Goal: Information Seeking & Learning: Check status

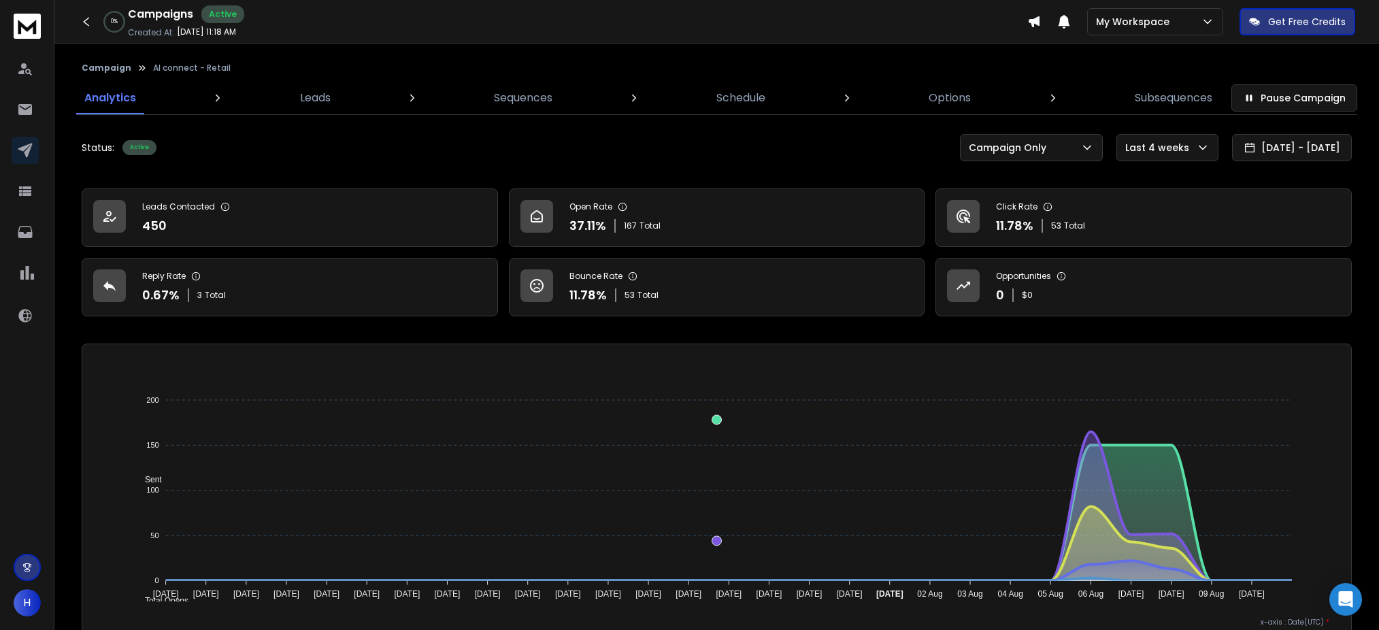
scroll to position [7, 0]
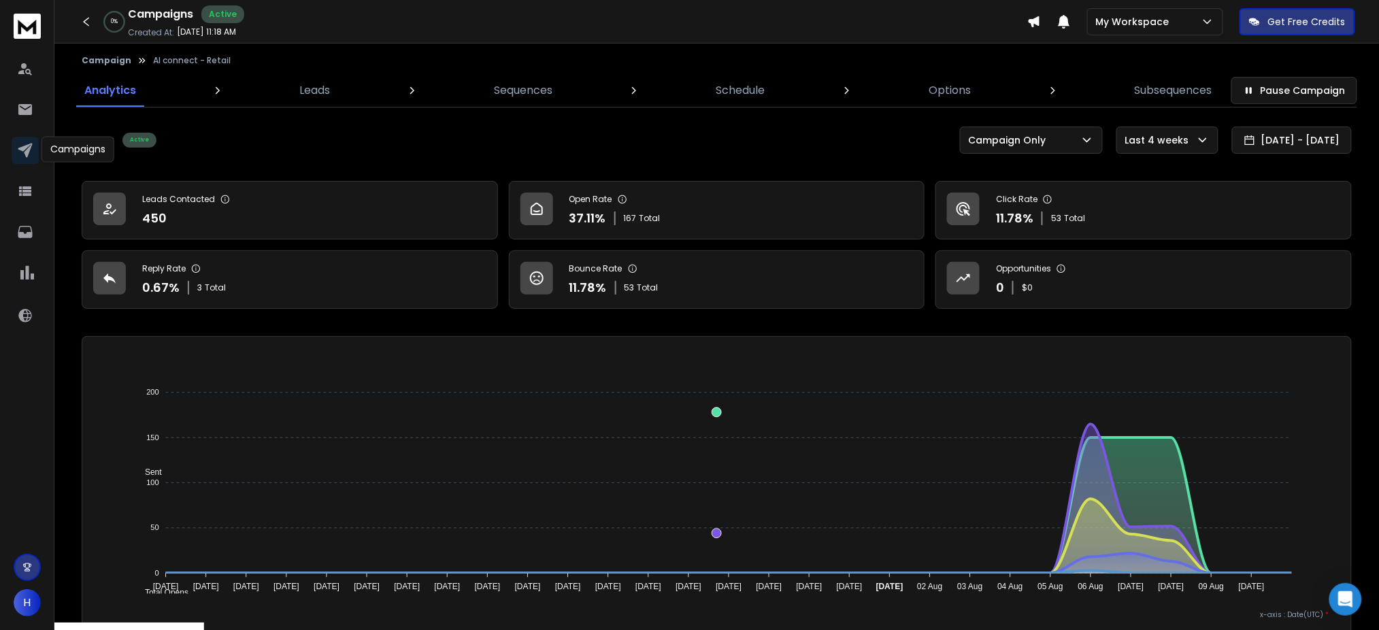
click at [22, 151] on icon at bounding box center [25, 150] width 16 height 16
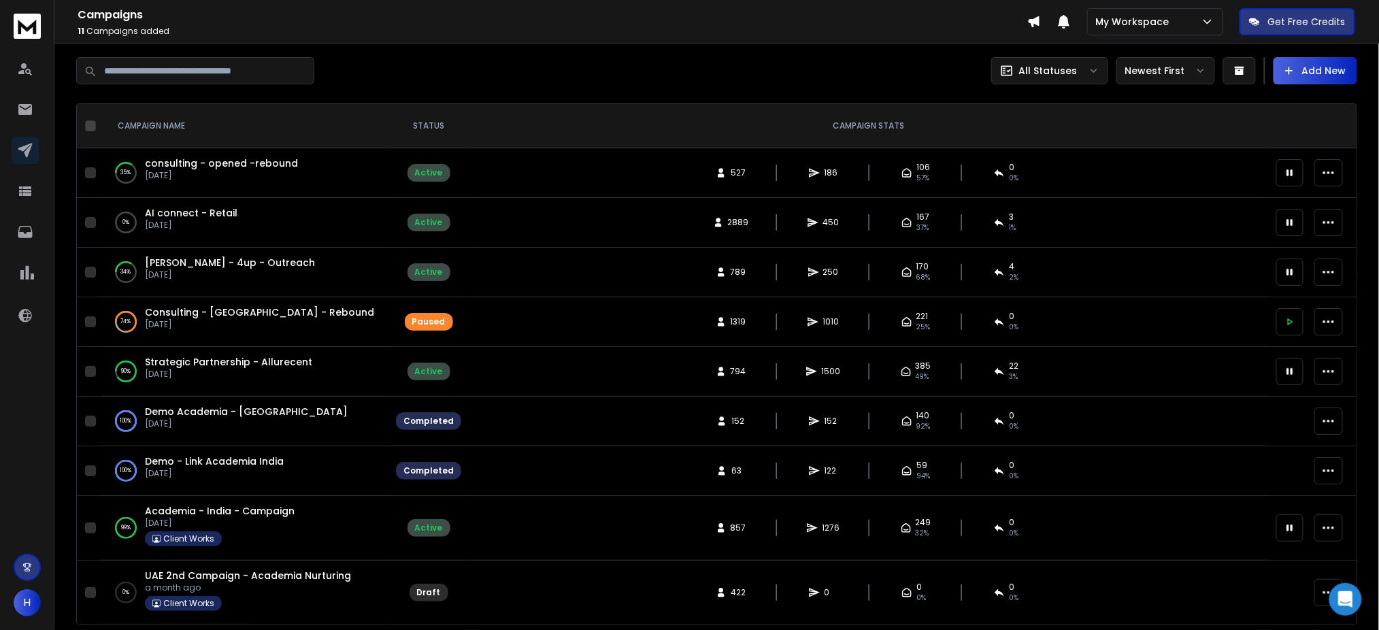
click at [173, 357] on span "Strategic Partnership - Allurecent" at bounding box center [228, 362] width 167 height 14
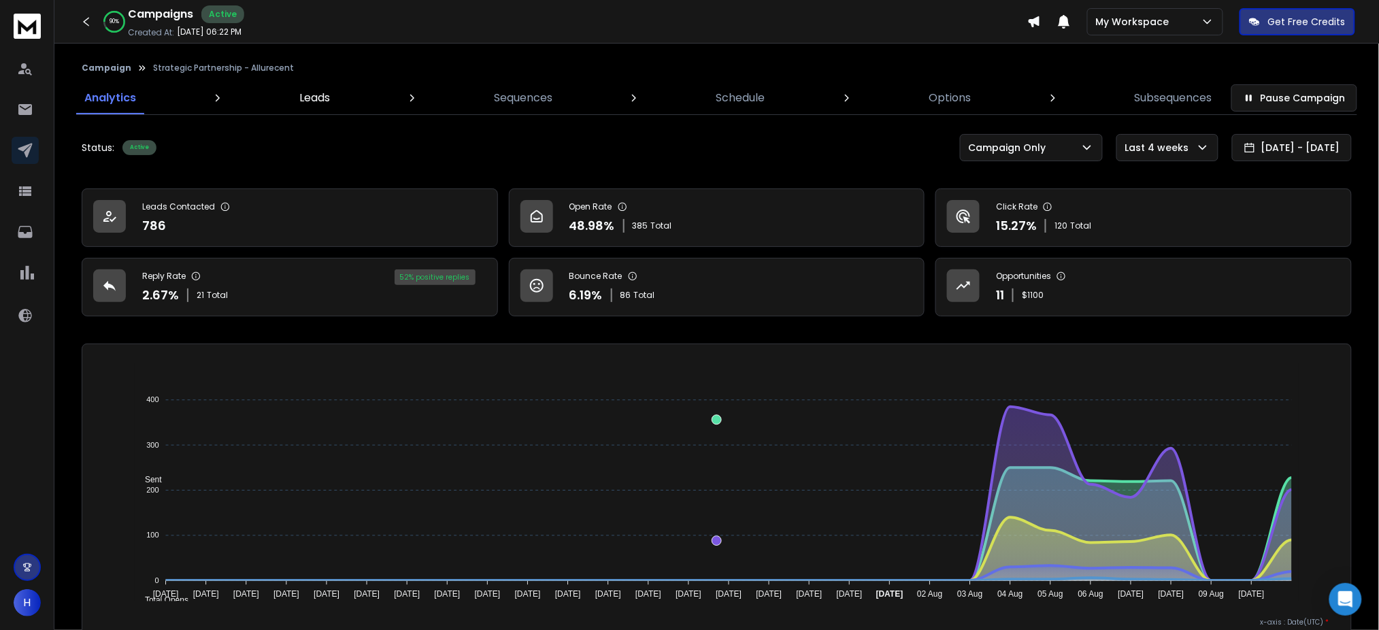
click at [327, 97] on p "Leads" at bounding box center [315, 98] width 31 height 16
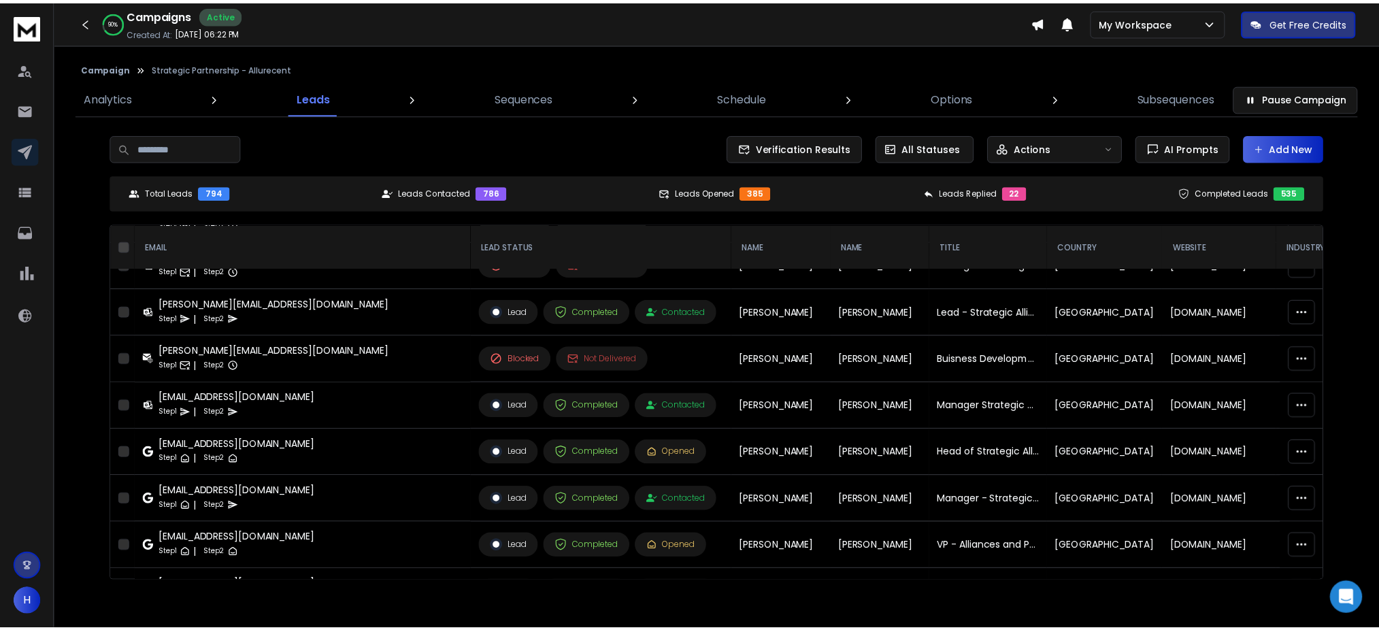
scroll to position [735, 0]
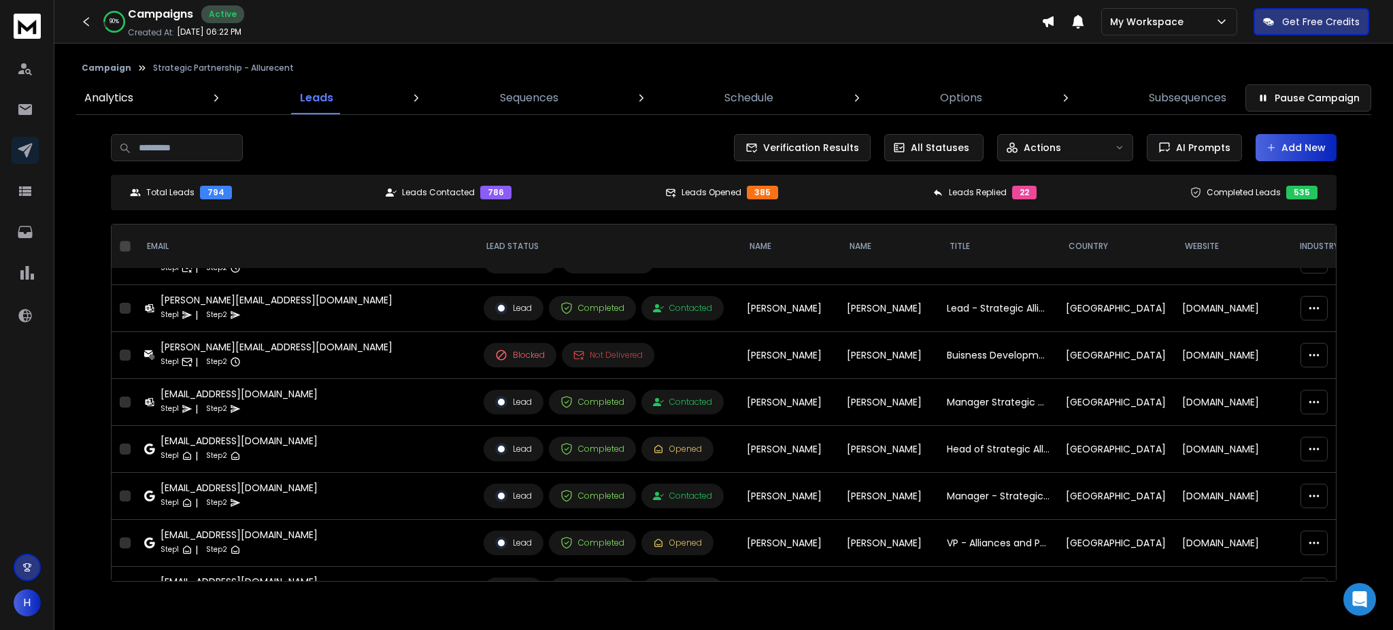
click at [117, 91] on p "Analytics" at bounding box center [108, 98] width 49 height 16
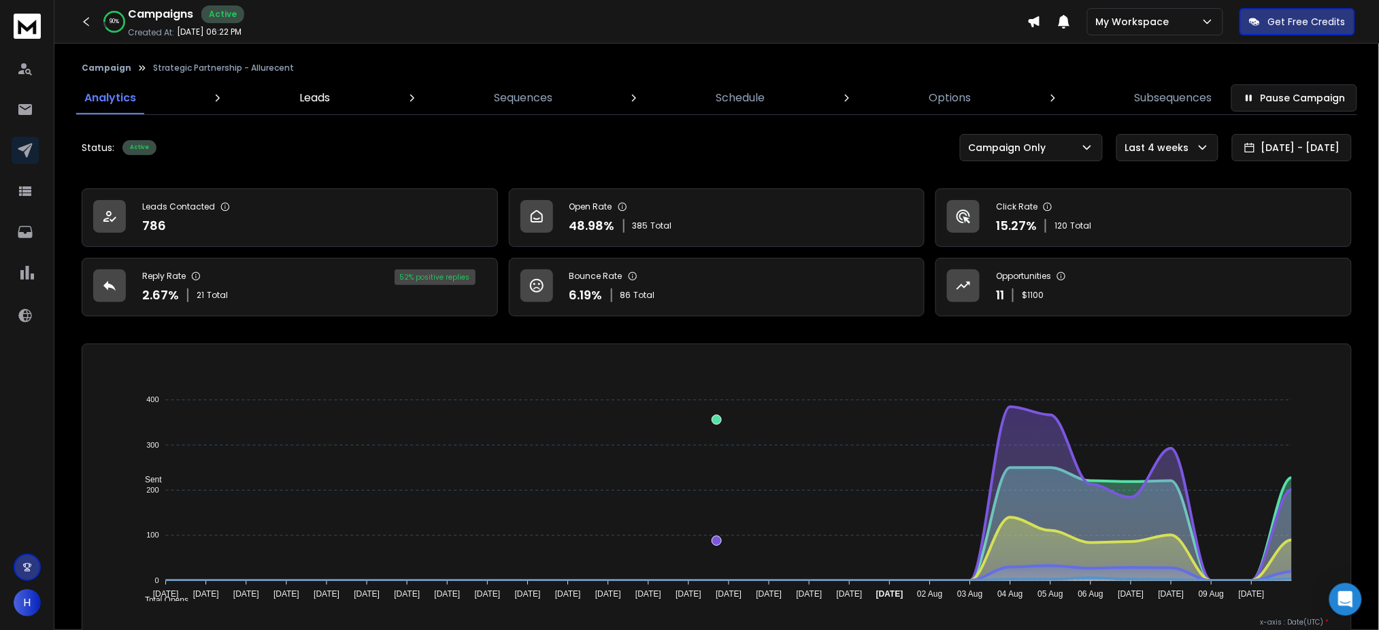
click at [318, 97] on p "Leads" at bounding box center [315, 98] width 31 height 16
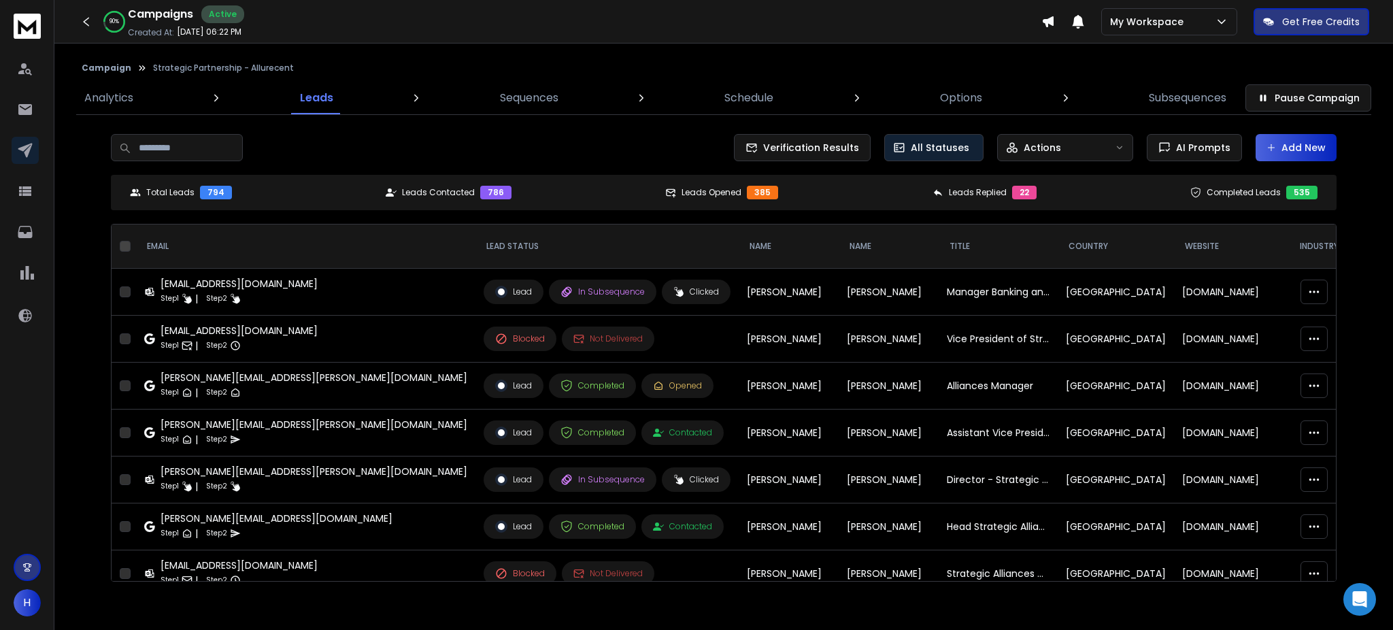
click at [918, 146] on p "All Statuses" at bounding box center [940, 148] width 59 height 14
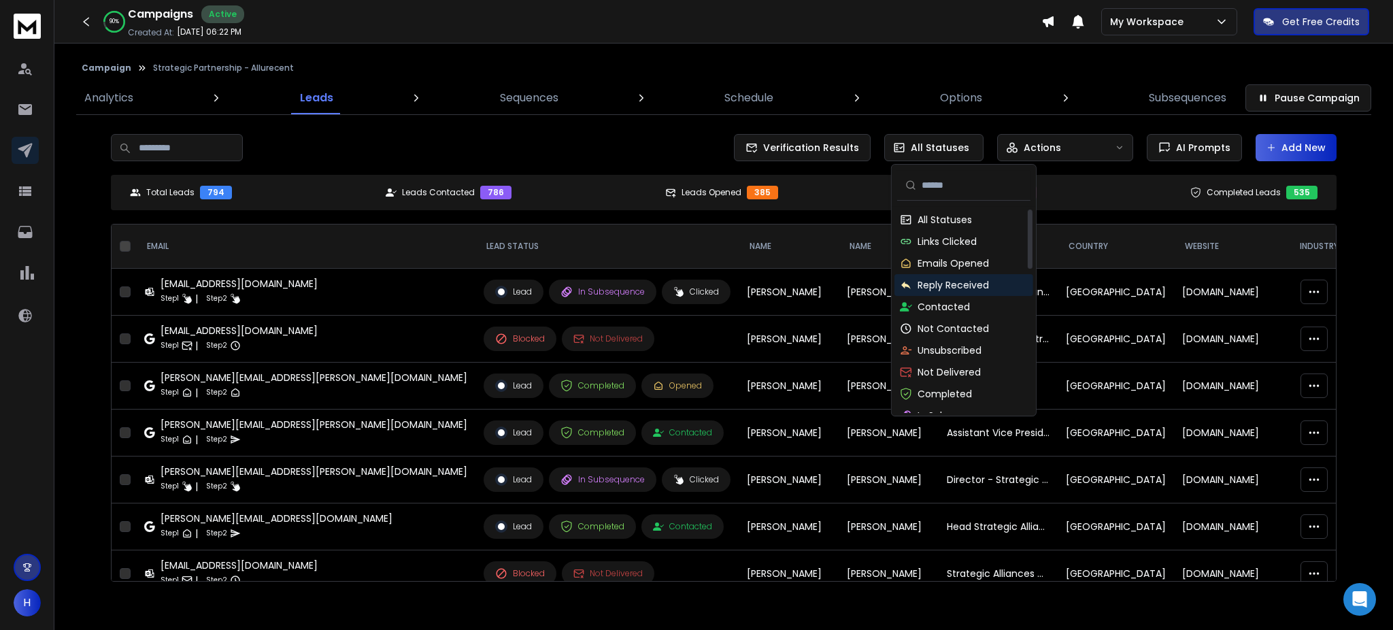
click at [929, 282] on p "Reply Received" at bounding box center [953, 285] width 71 height 14
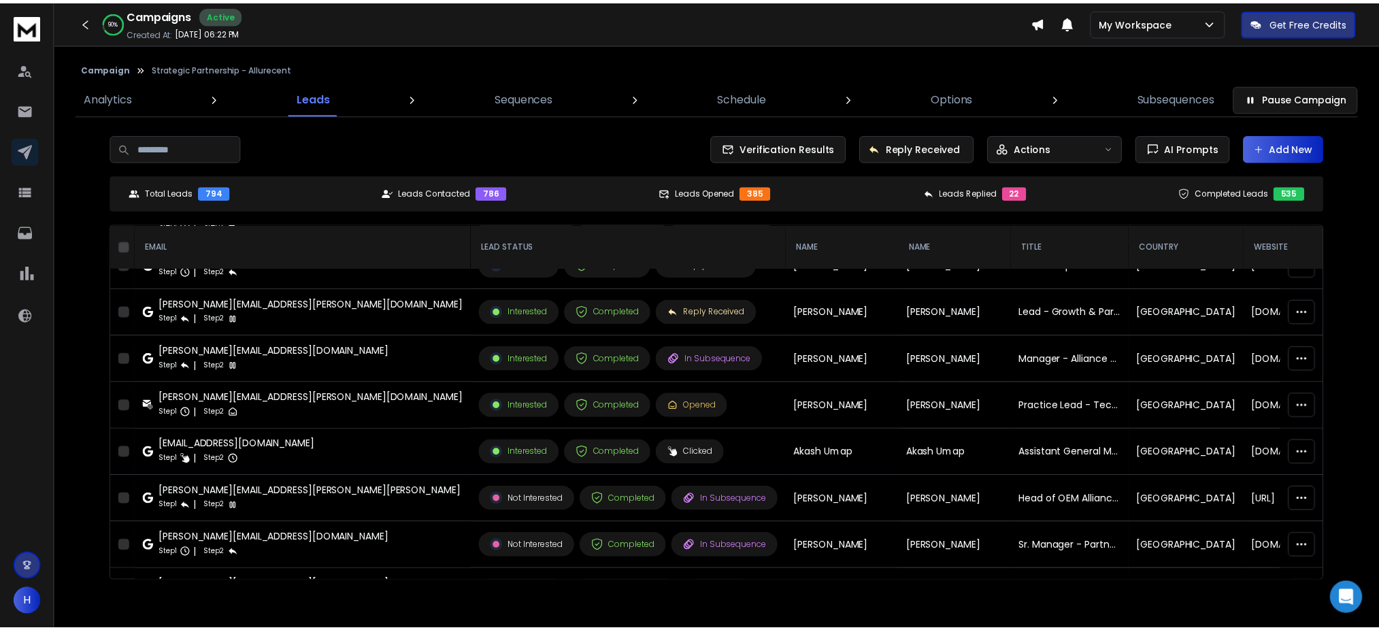
scroll to position [210, 0]
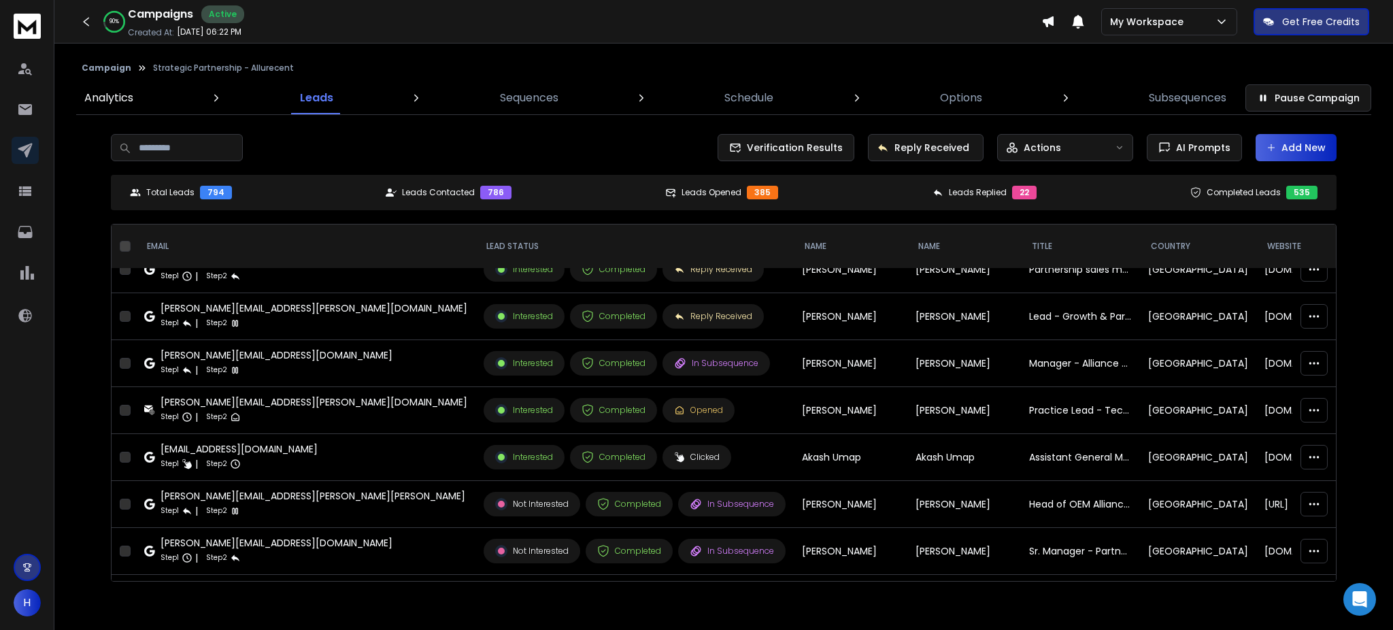
click at [102, 108] on link "Analytics" at bounding box center [108, 98] width 65 height 33
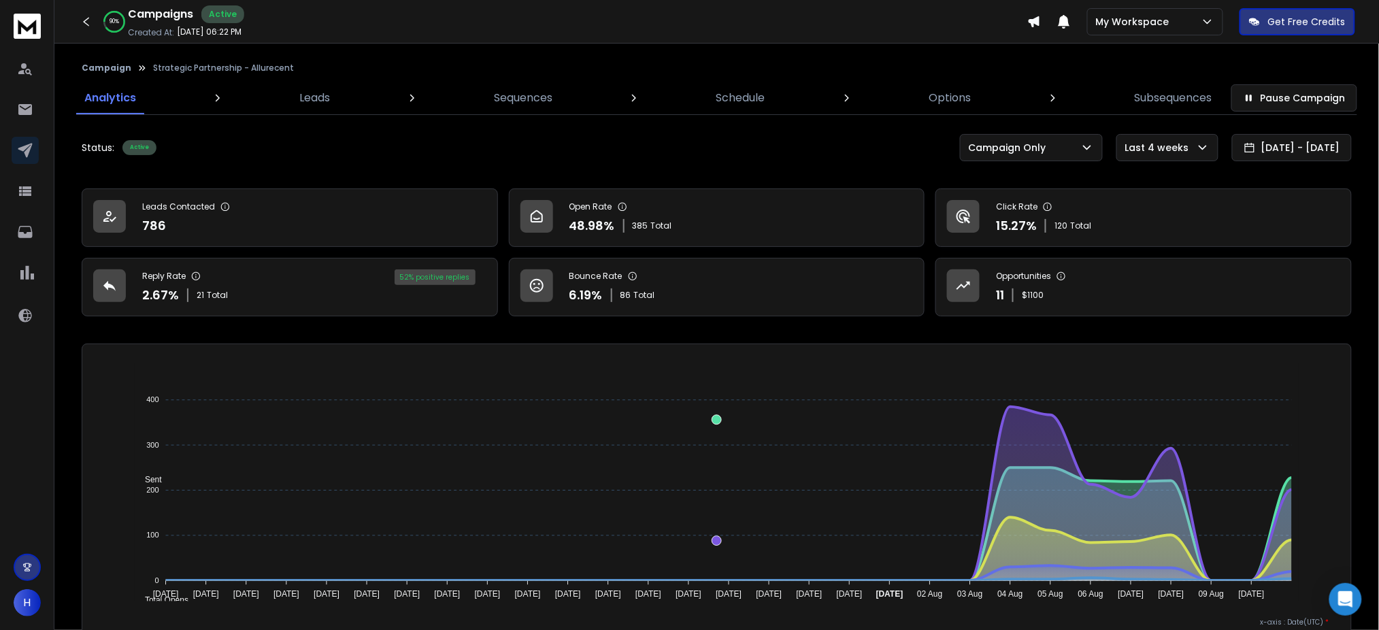
scroll to position [11, 0]
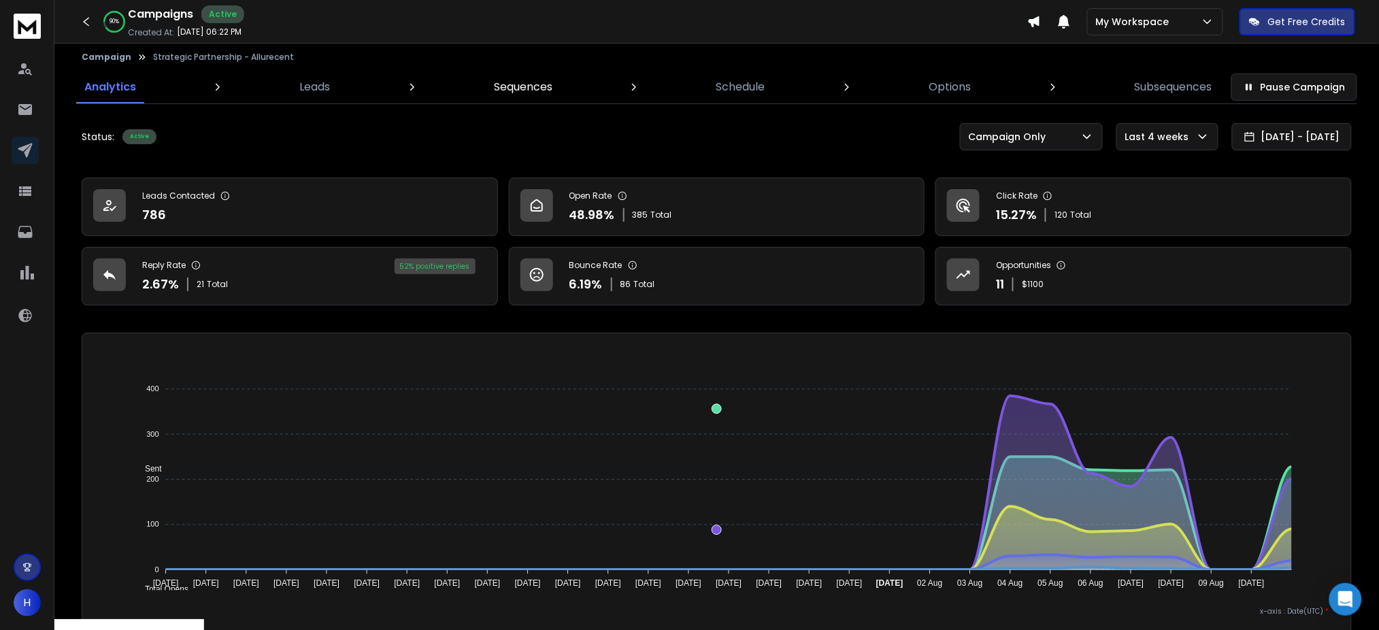
click at [531, 85] on p "Sequences" at bounding box center [523, 87] width 59 height 16
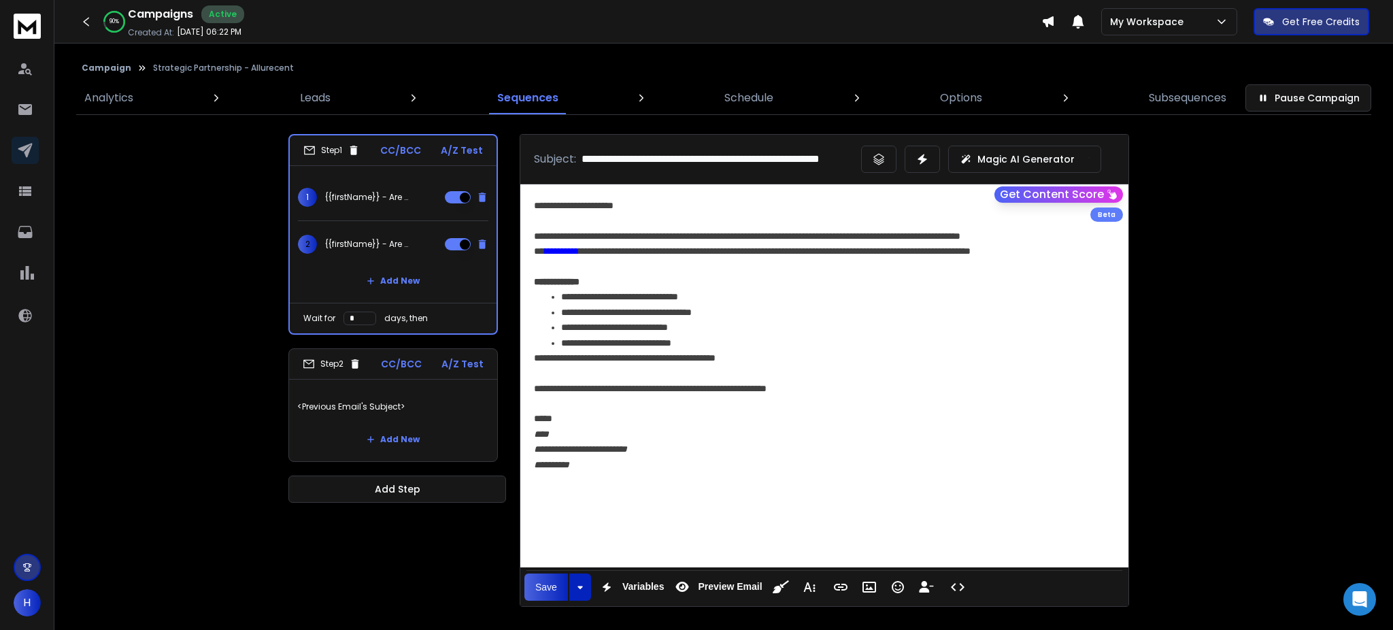
click at [406, 404] on p "<Previous Email's Subject>" at bounding box center [393, 407] width 192 height 38
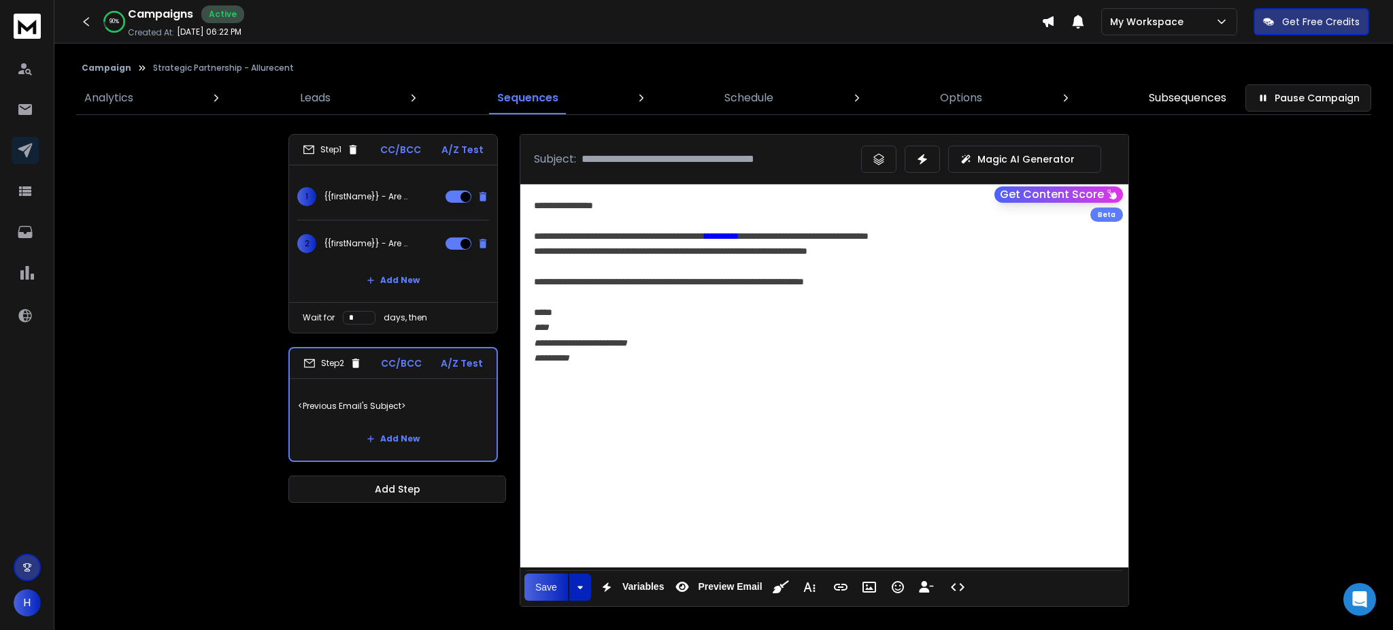
click at [1163, 103] on p "Subsequences" at bounding box center [1188, 98] width 78 height 16
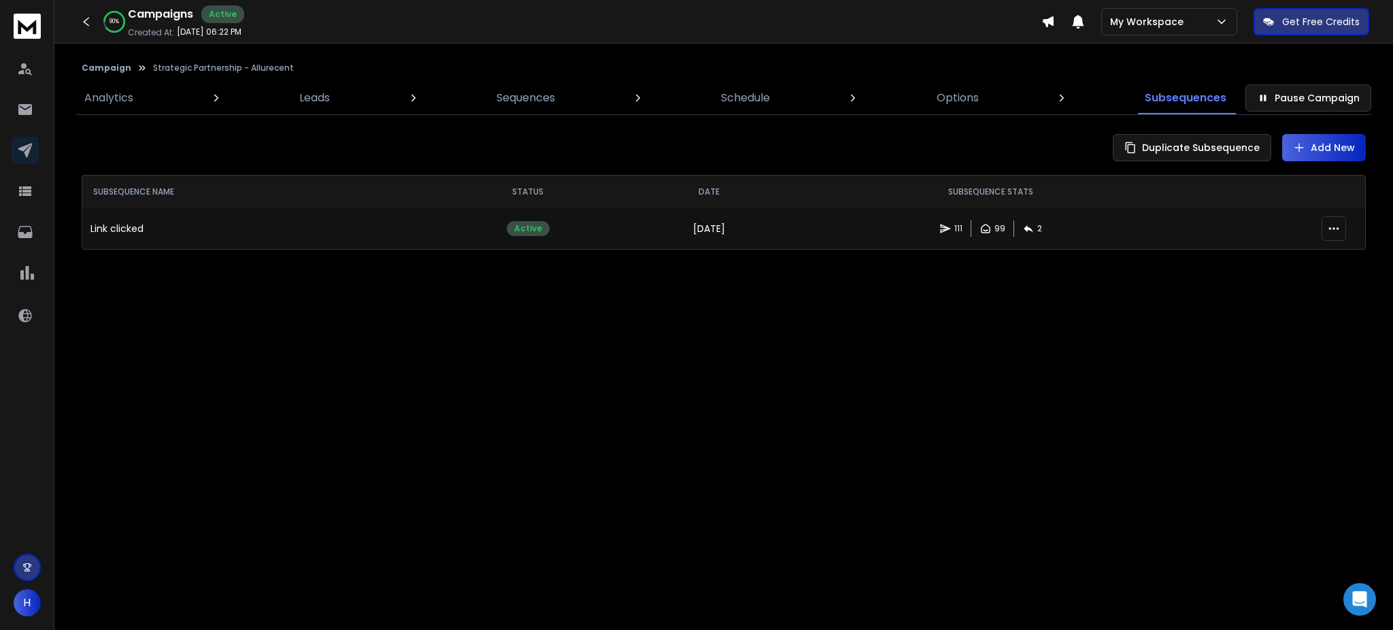
click at [176, 236] on td "Link clicked" at bounding box center [255, 228] width 346 height 41
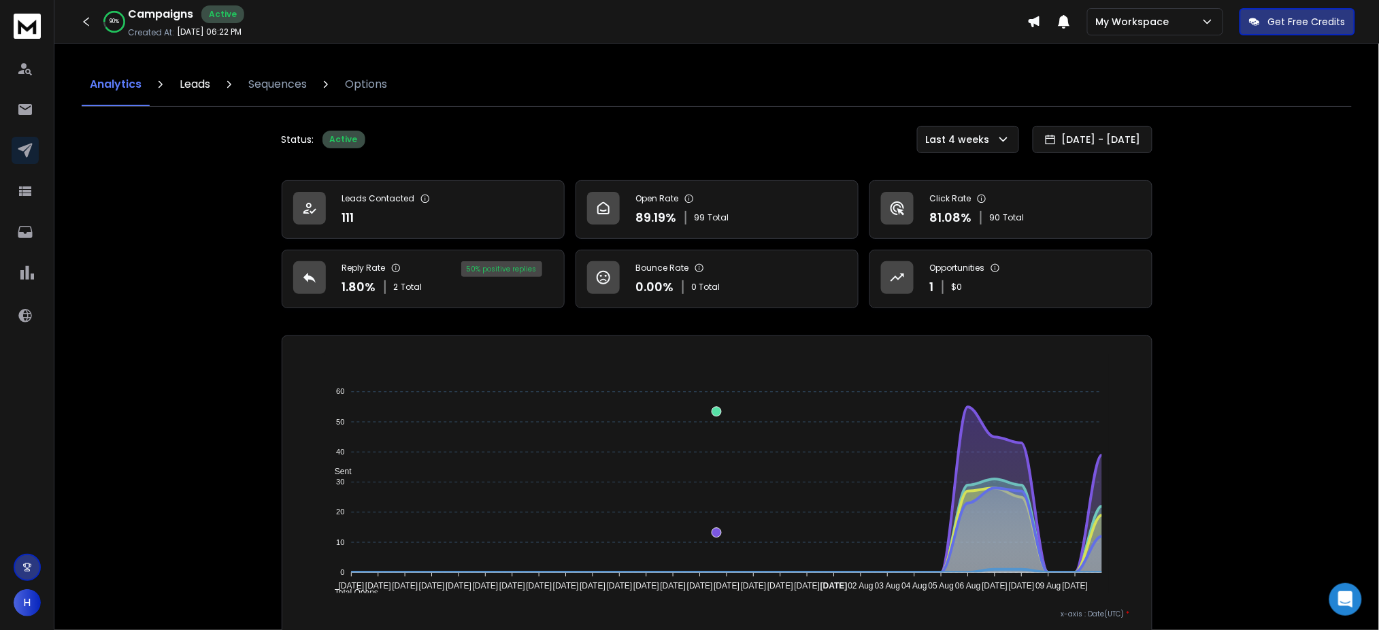
click at [180, 73] on link "Leads" at bounding box center [194, 85] width 47 height 44
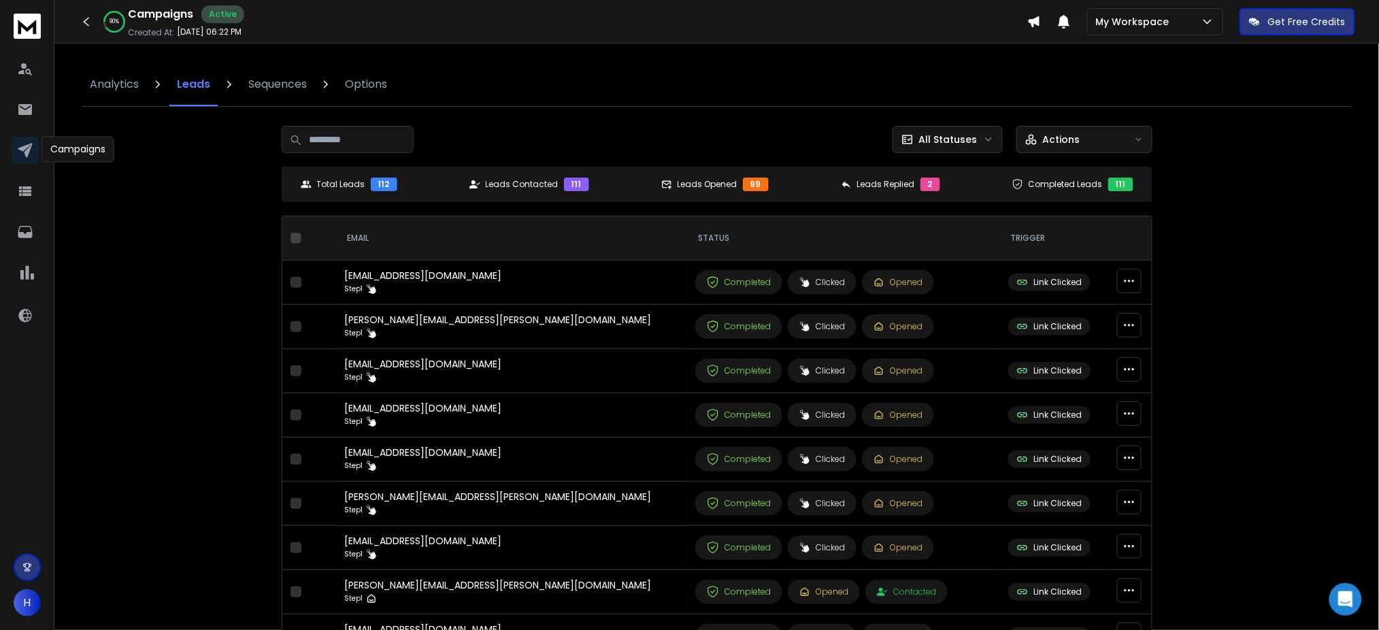
click at [25, 149] on icon at bounding box center [25, 150] width 16 height 16
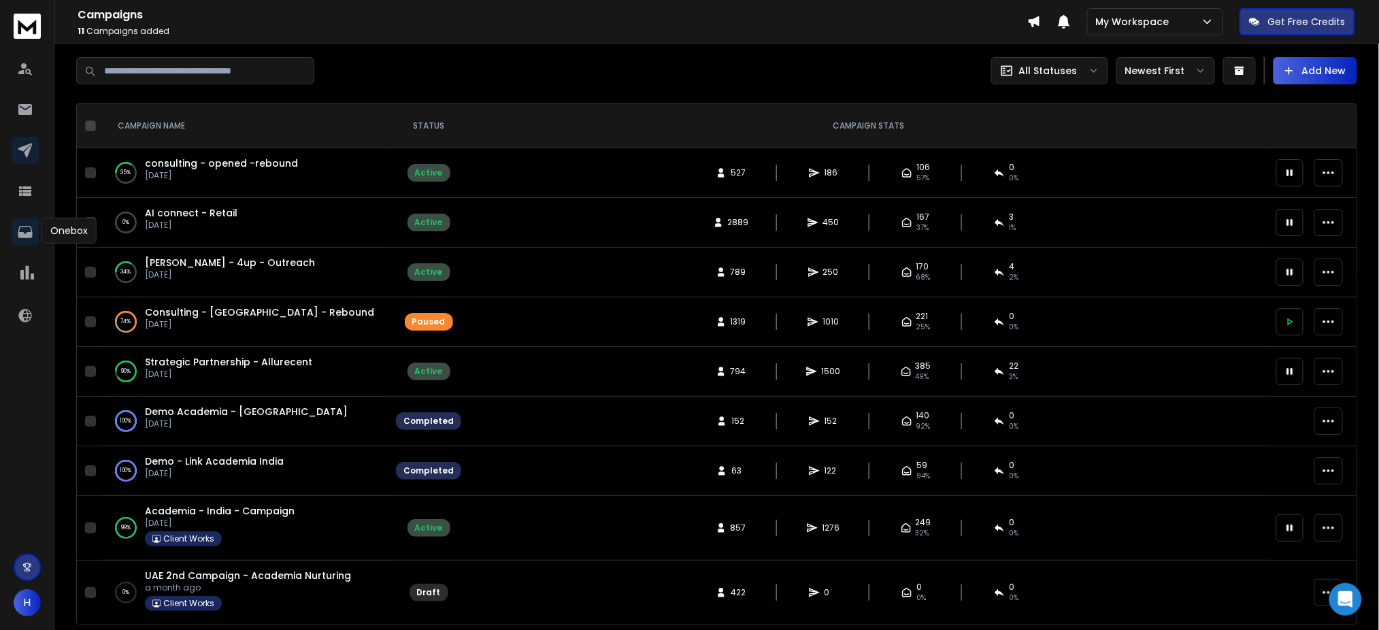
click at [30, 227] on icon at bounding box center [25, 232] width 14 height 12
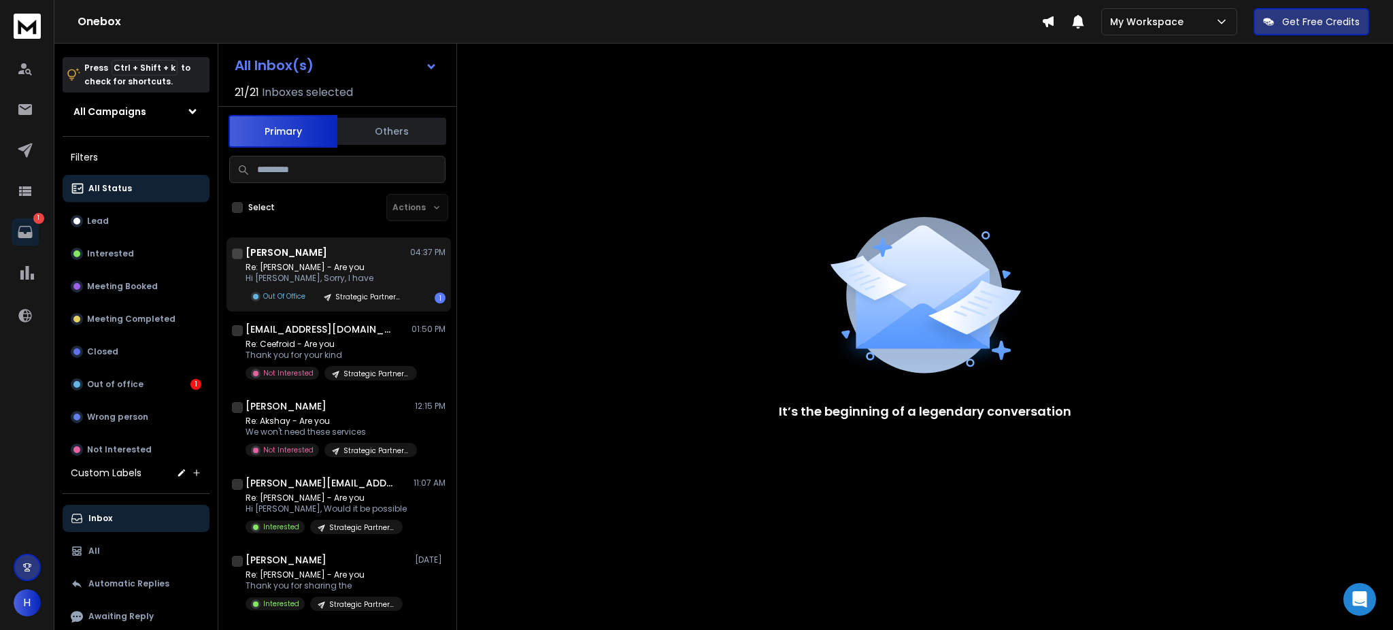
click at [305, 270] on p "Re: [PERSON_NAME] - Are you" at bounding box center [327, 267] width 163 height 11
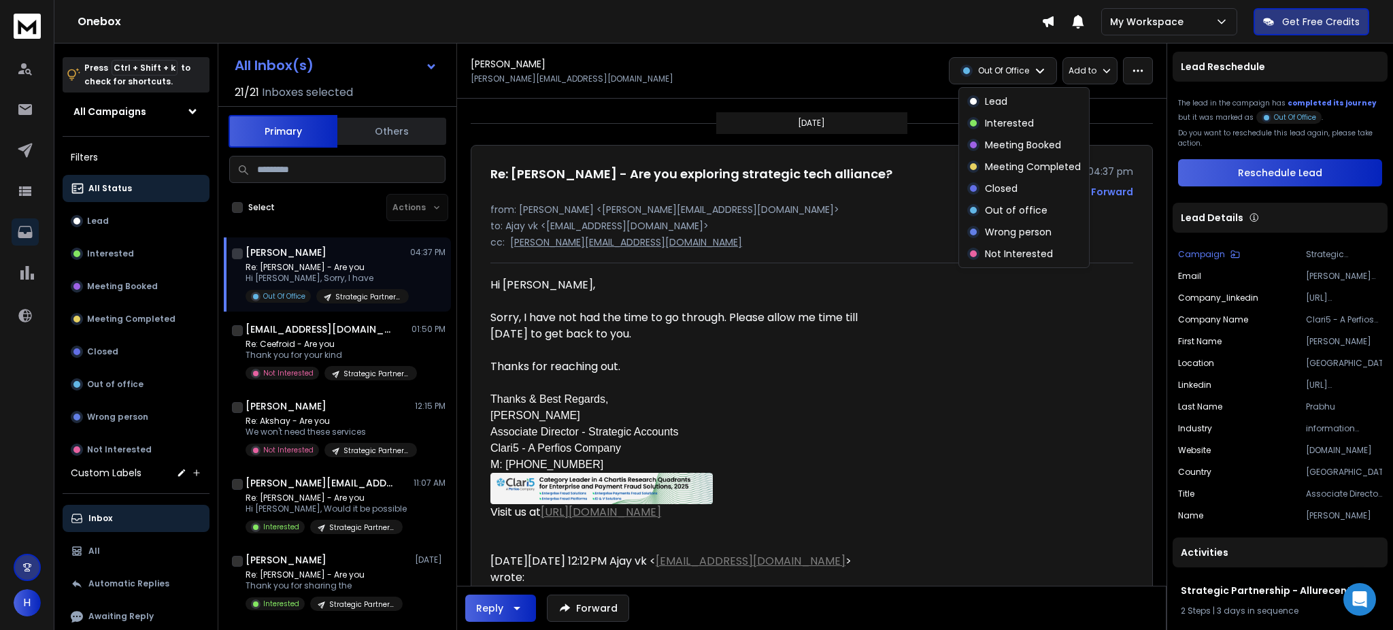
click at [1018, 73] on p "Out Of Office" at bounding box center [1003, 70] width 51 height 11
click at [1003, 131] on div "Interested" at bounding box center [1024, 123] width 125 height 22
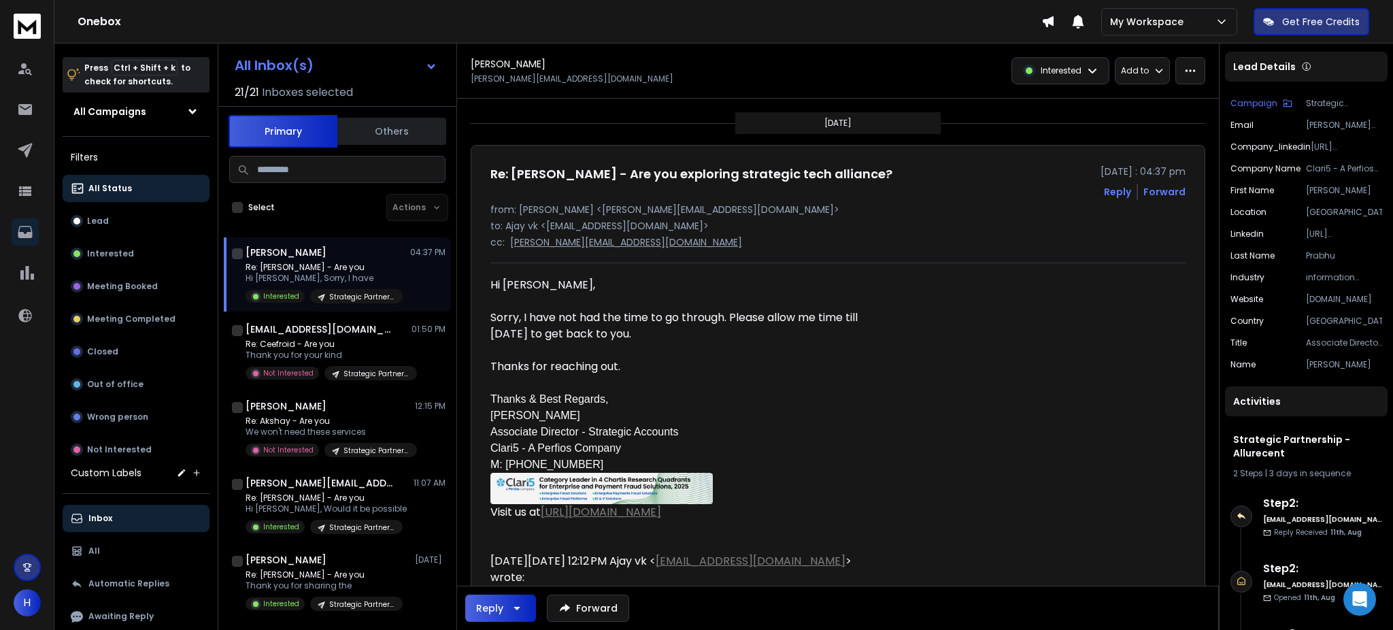
drag, startPoint x: 531, startPoint y: 464, endPoint x: 605, endPoint y: 474, distance: 74.1
click at [604, 470] on font "M: [PHONE_NUMBER]" at bounding box center [547, 465] width 113 height 12
click at [641, 385] on div at bounding box center [689, 383] width 397 height 16
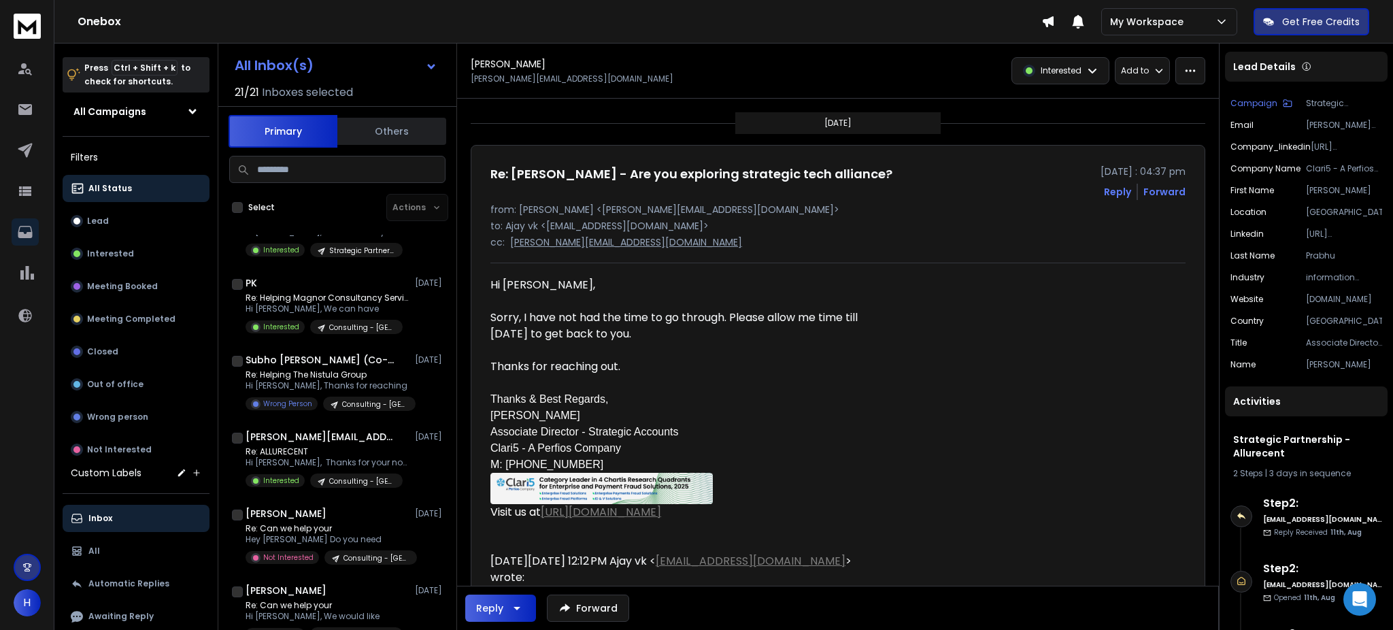
scroll to position [1802, 0]
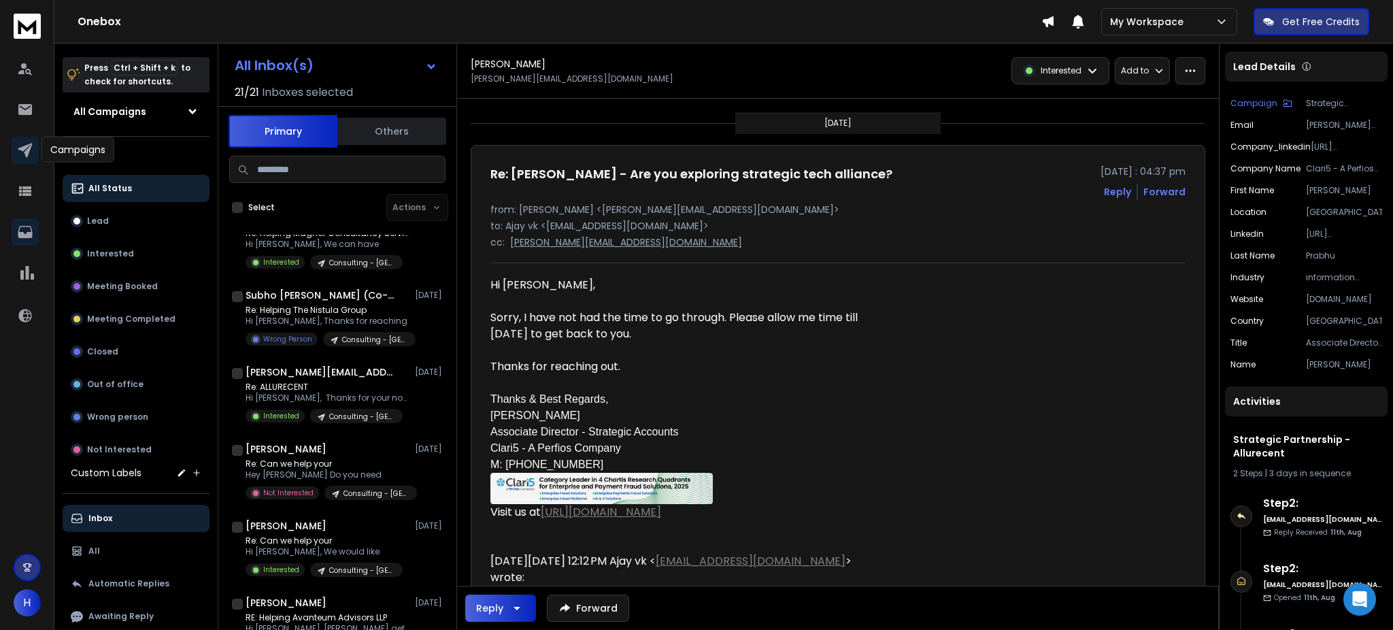
click at [26, 156] on icon at bounding box center [25, 150] width 14 height 14
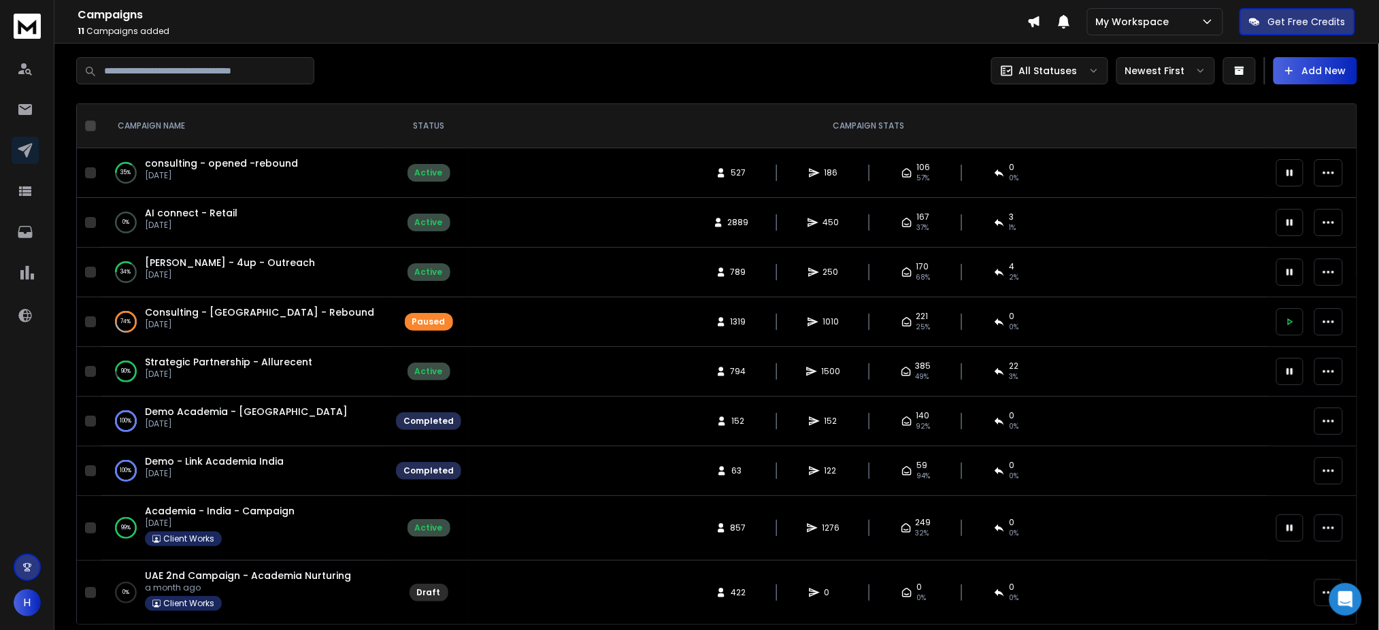
click at [231, 257] on span "[PERSON_NAME] - 4up - Outreach" at bounding box center [230, 263] width 170 height 14
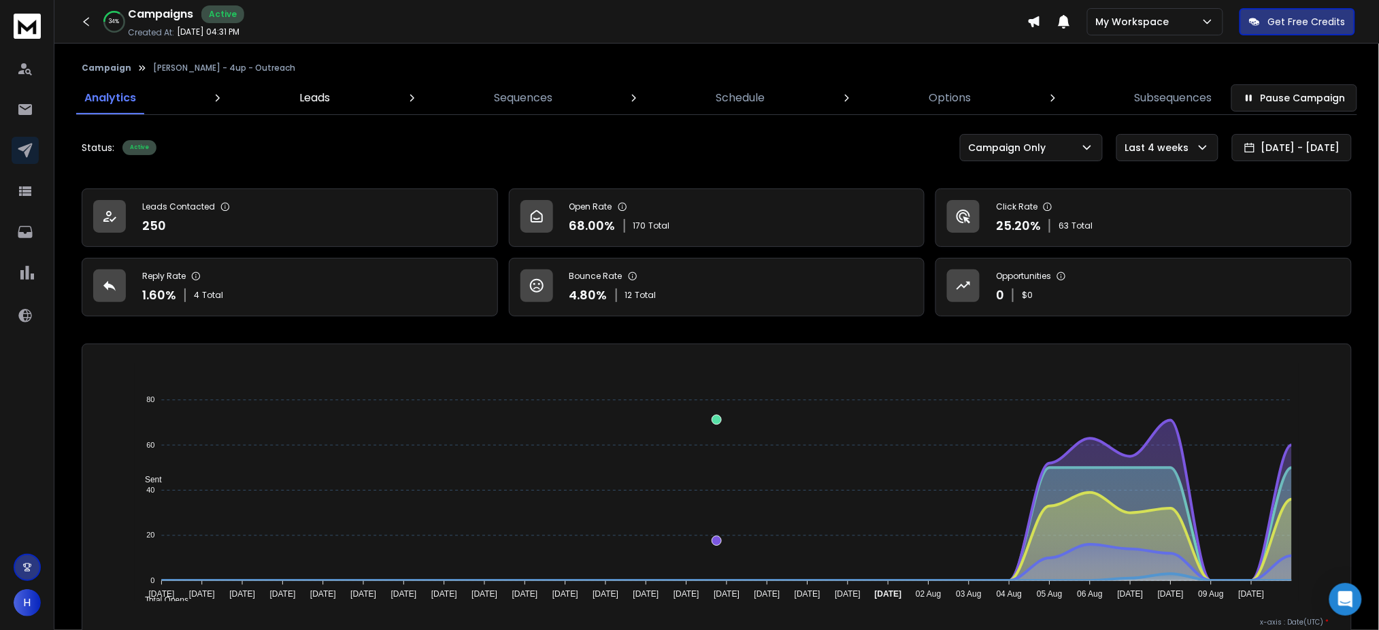
click at [329, 105] on p "Leads" at bounding box center [315, 98] width 31 height 16
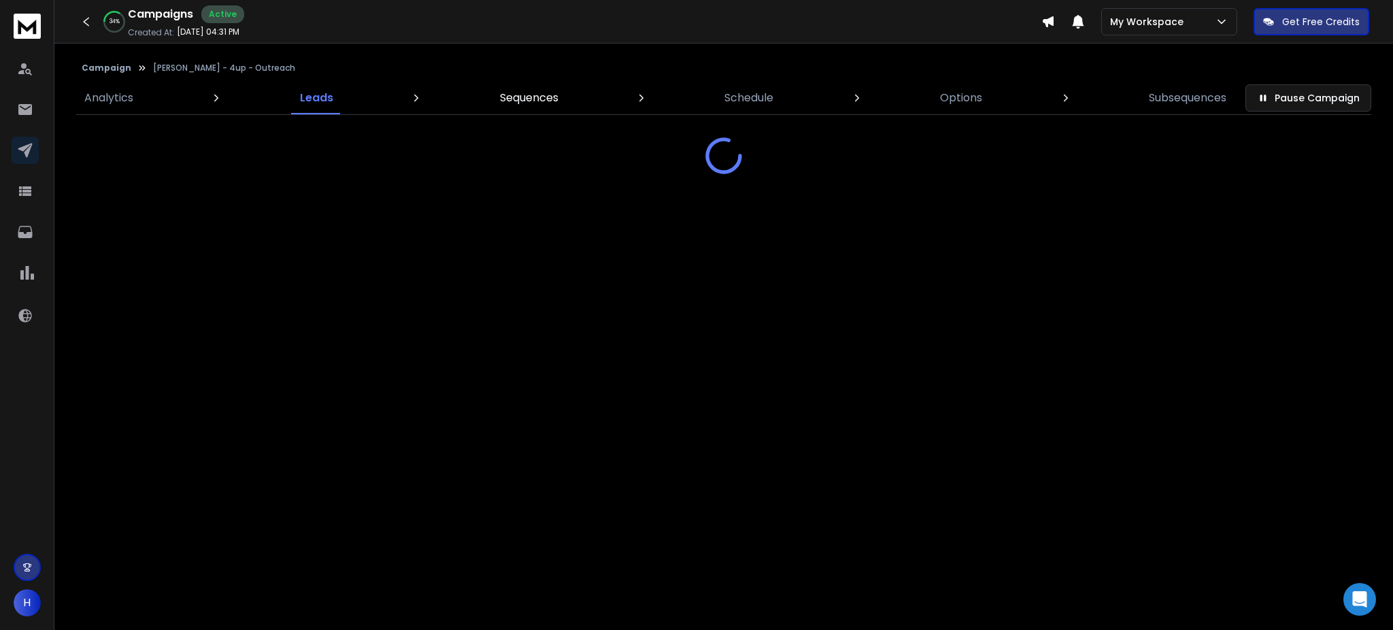
click at [514, 90] on p "Sequences" at bounding box center [529, 98] width 59 height 16
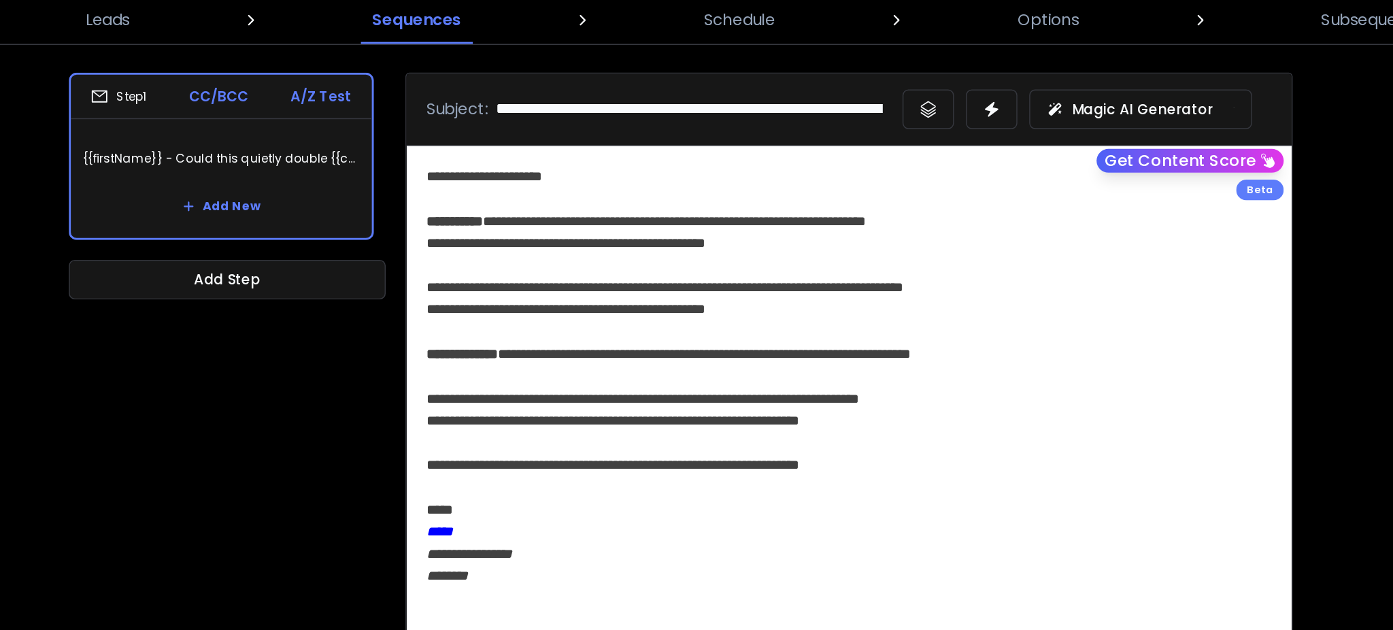
click at [548, 454] on em "*****" at bounding box center [543, 449] width 18 height 10
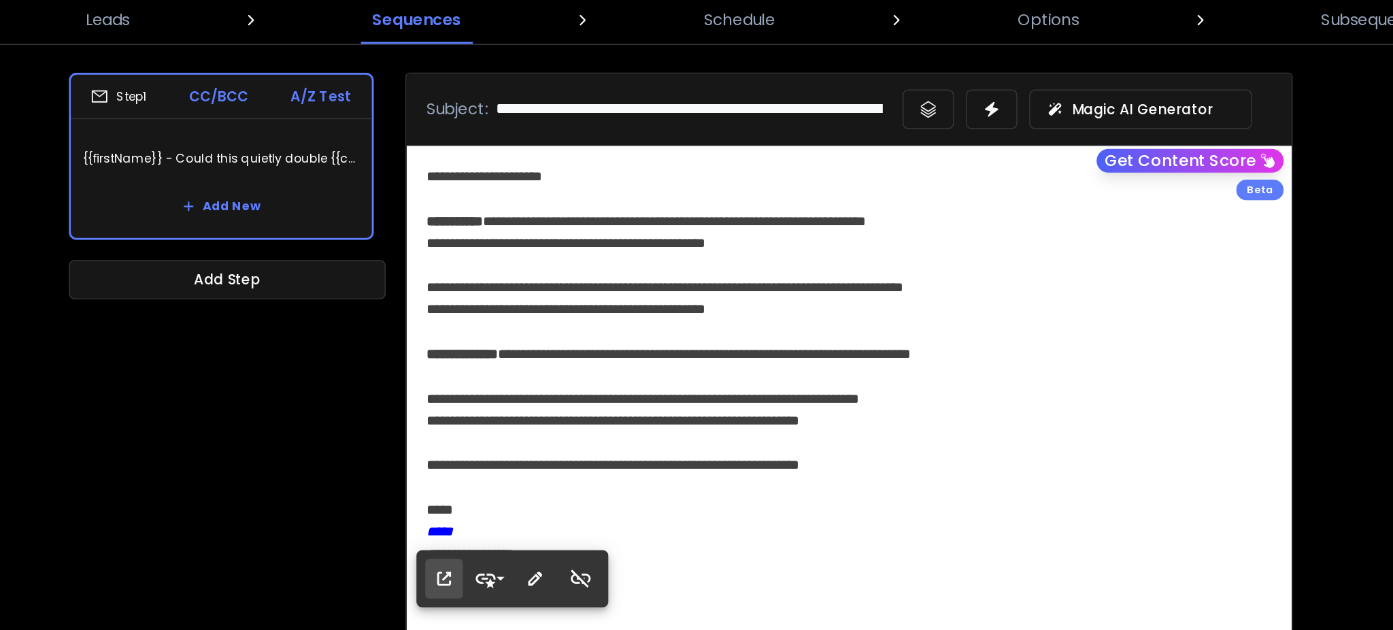
click at [548, 482] on icon "button" at bounding box center [546, 482] width 16 height 16
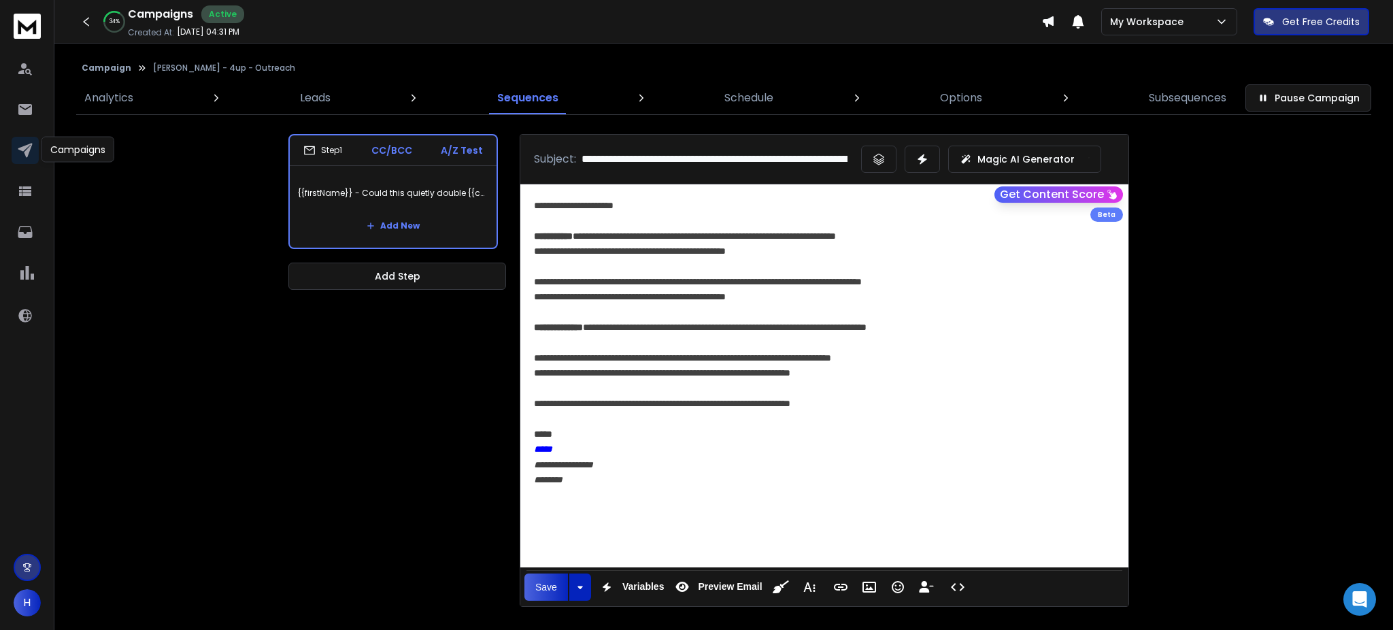
click at [23, 142] on icon at bounding box center [25, 150] width 16 height 16
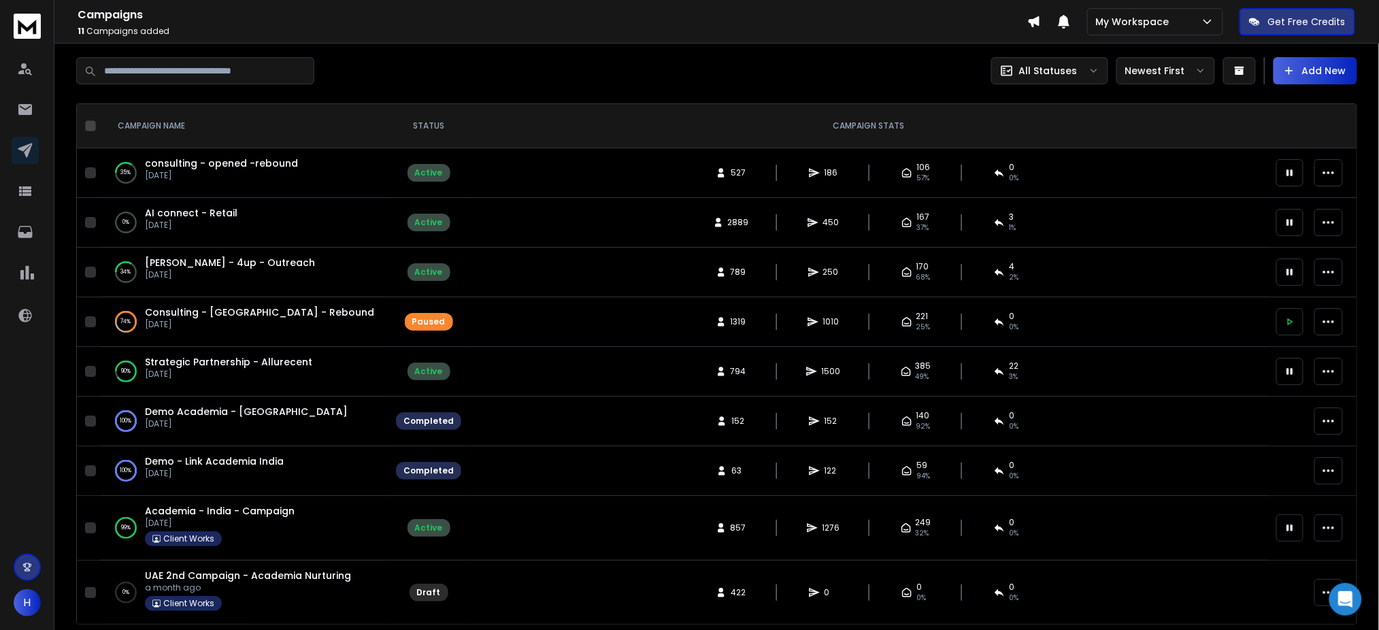
click at [285, 354] on td "90 % Strategic Partnership - Allurecent [DATE]" at bounding box center [244, 372] width 286 height 50
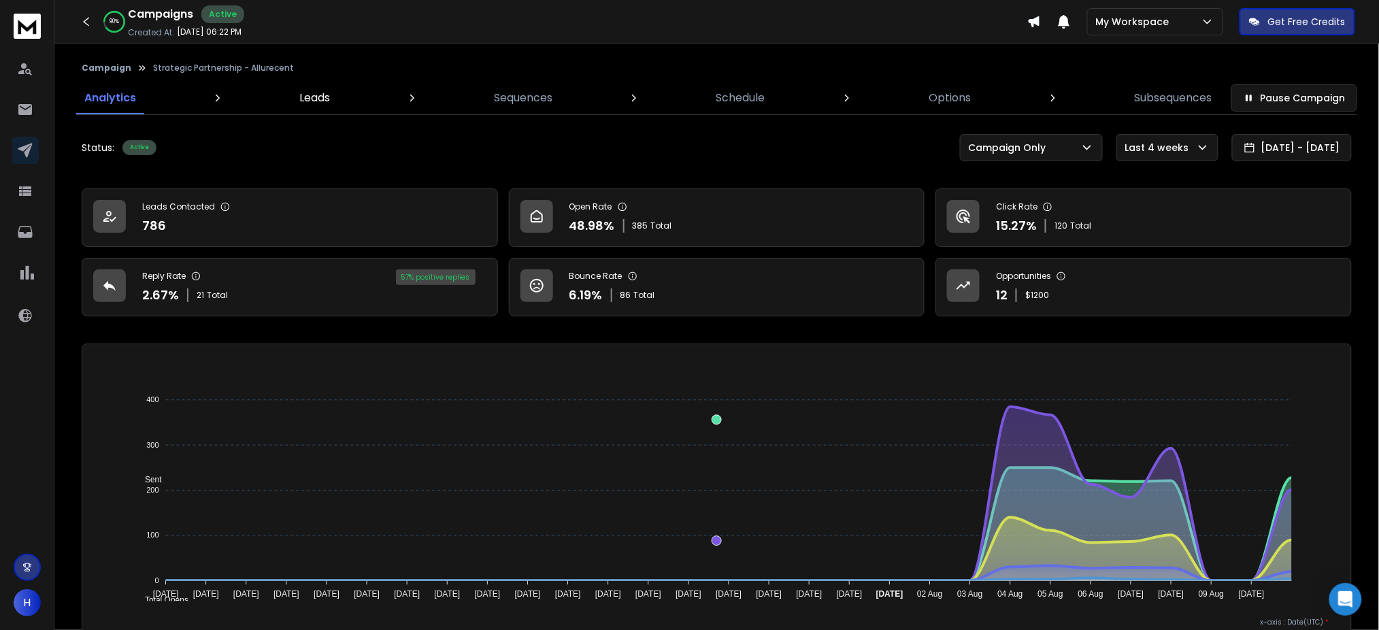
click at [303, 103] on p "Leads" at bounding box center [315, 98] width 31 height 16
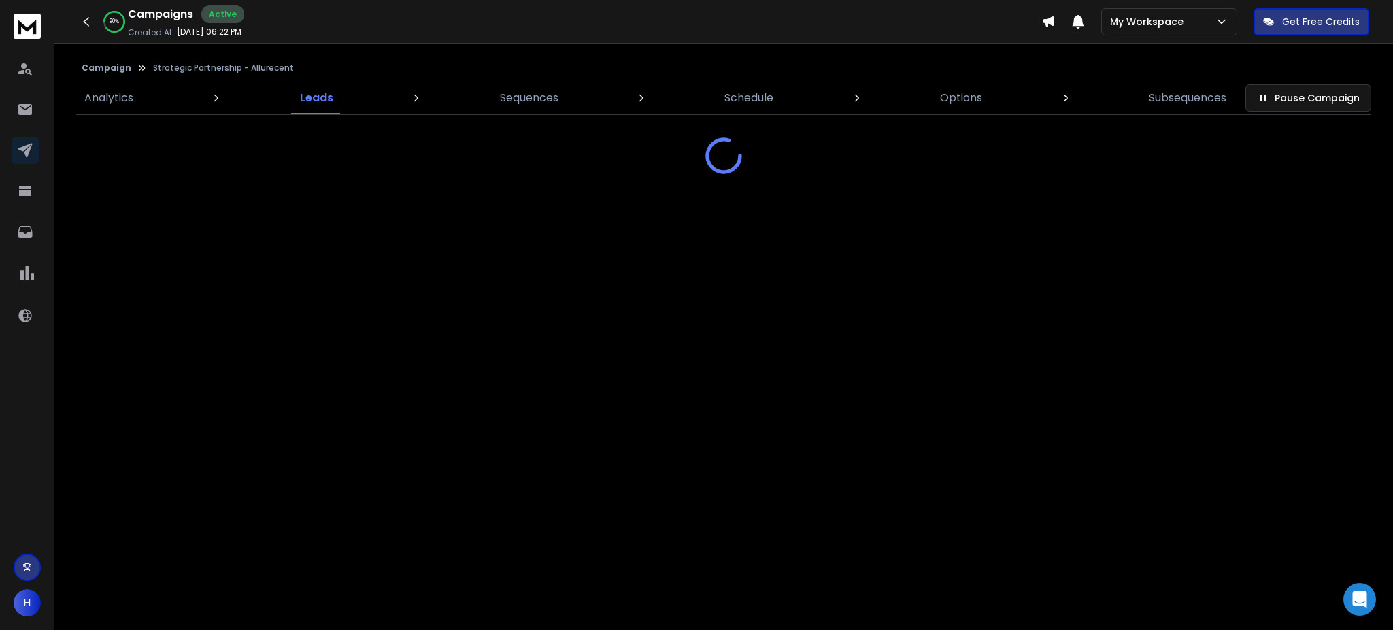
click at [534, 76] on div "Campaign Strategic Partnership - Allurecent" at bounding box center [723, 68] width 1295 height 22
click at [533, 103] on p "Sequences" at bounding box center [529, 98] width 59 height 16
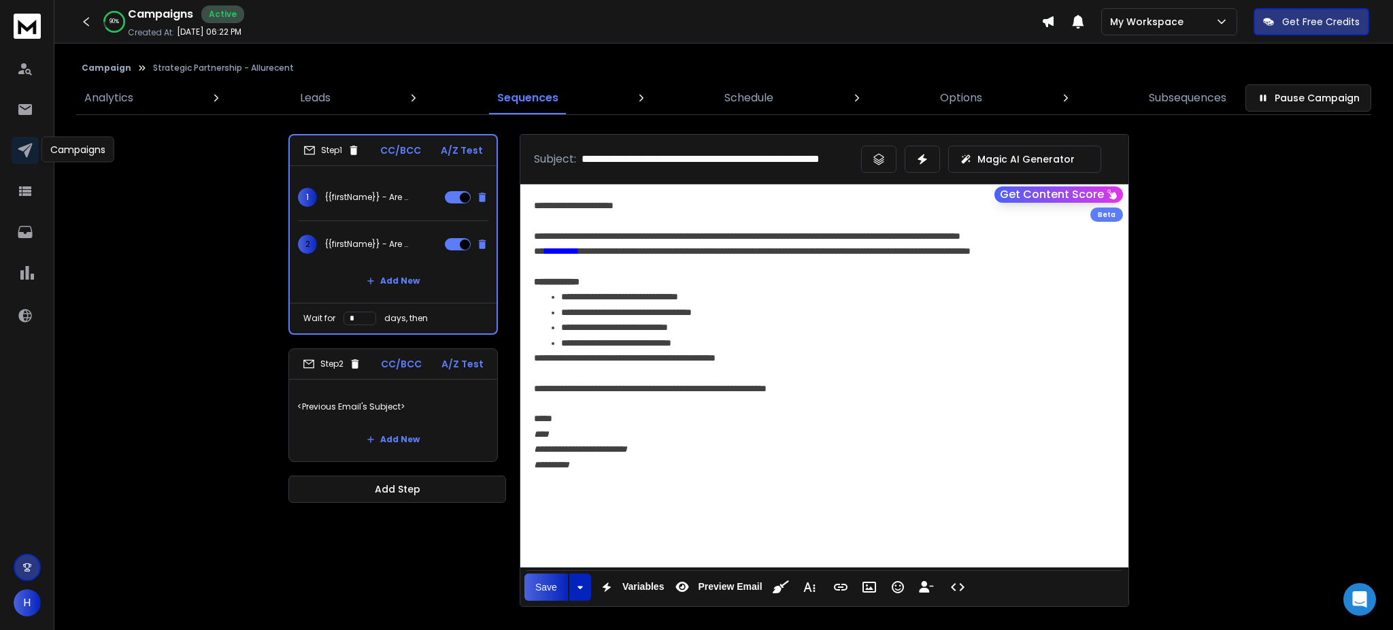
click at [20, 148] on icon at bounding box center [25, 150] width 14 height 14
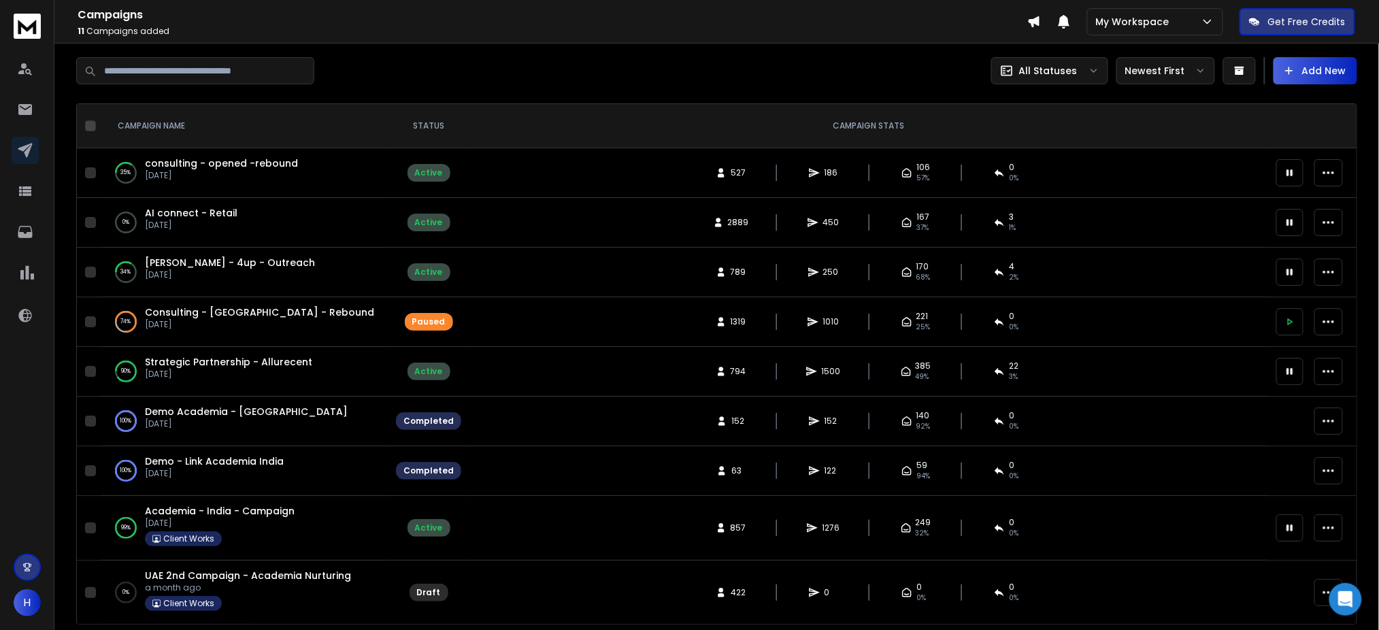
click at [211, 360] on span "Strategic Partnership - Allurecent" at bounding box center [228, 362] width 167 height 14
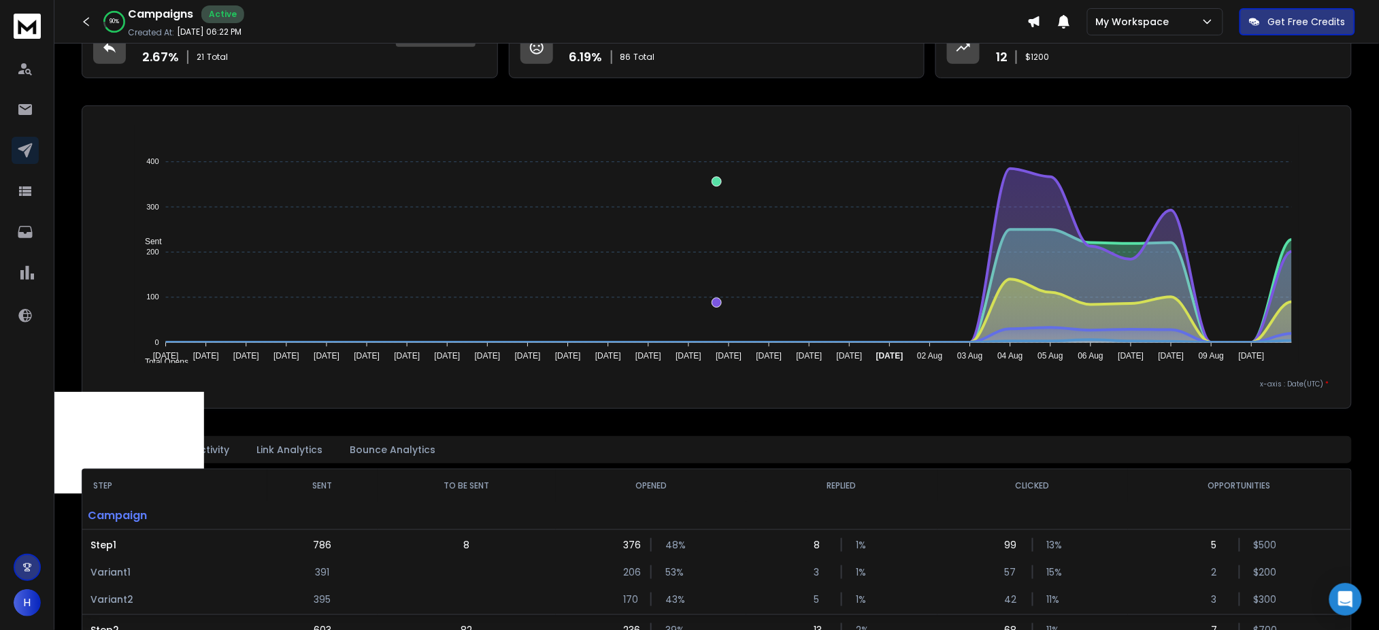
scroll to position [305, 0]
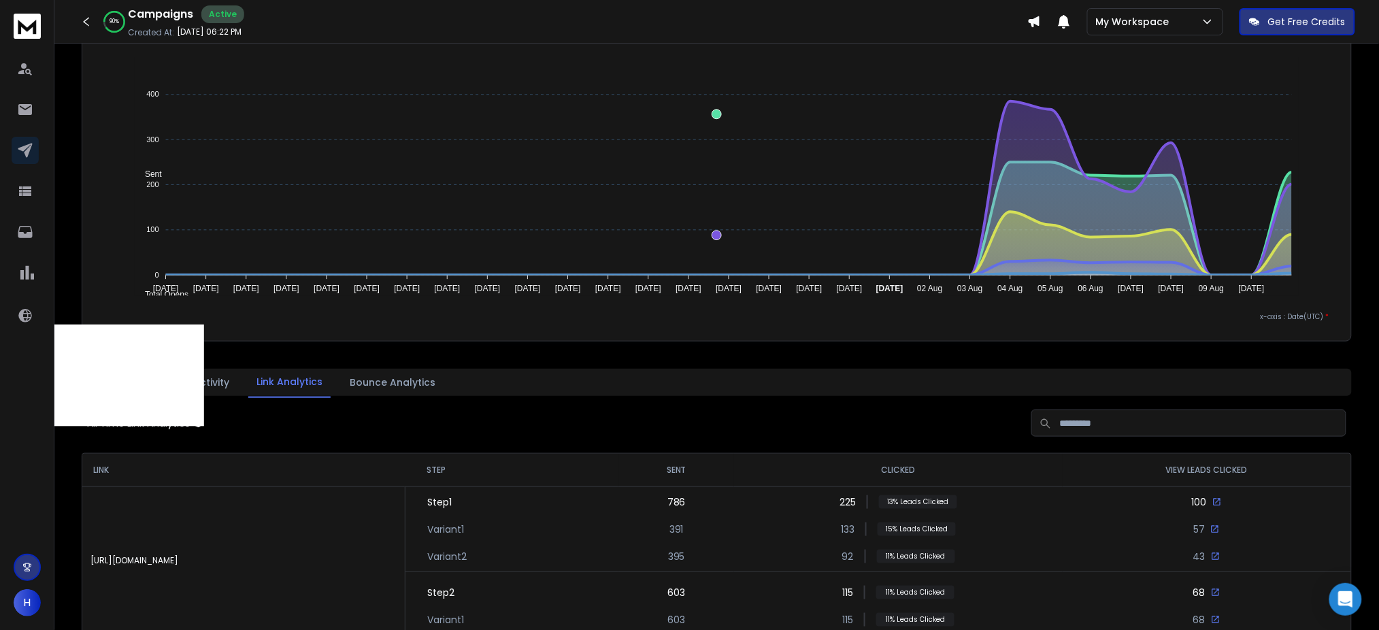
click at [305, 374] on button "Link Analytics" at bounding box center [289, 382] width 82 height 31
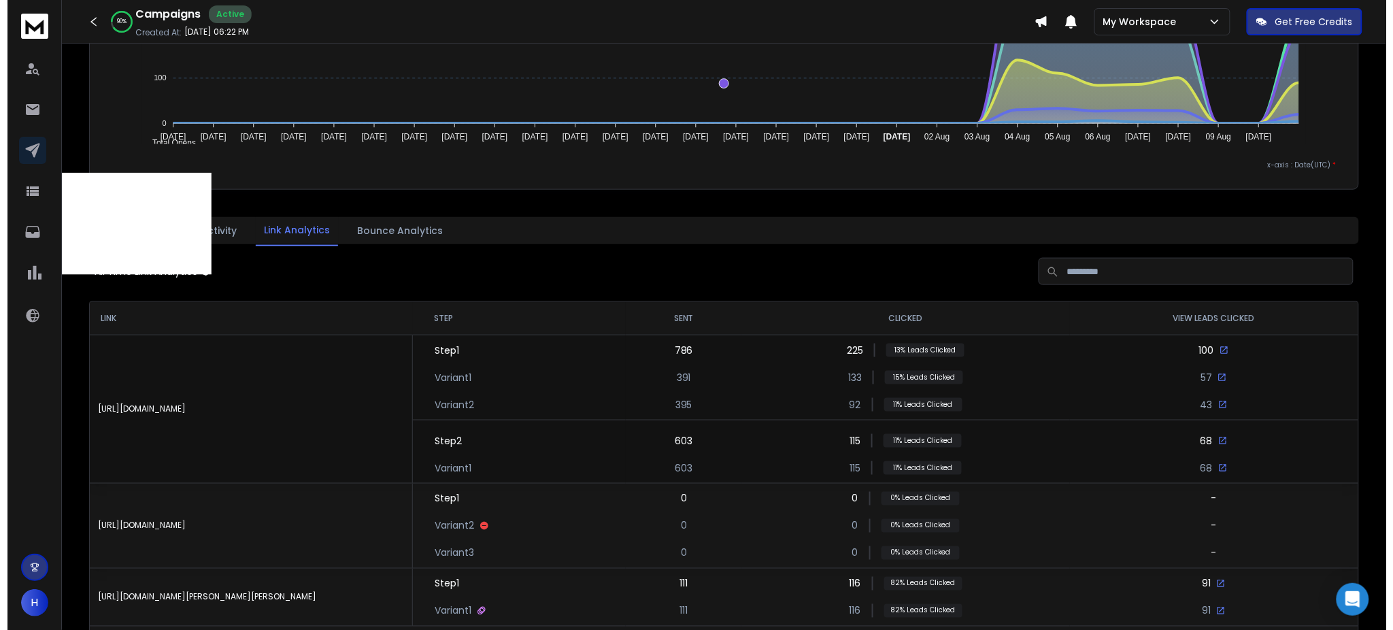
scroll to position [504, 0]
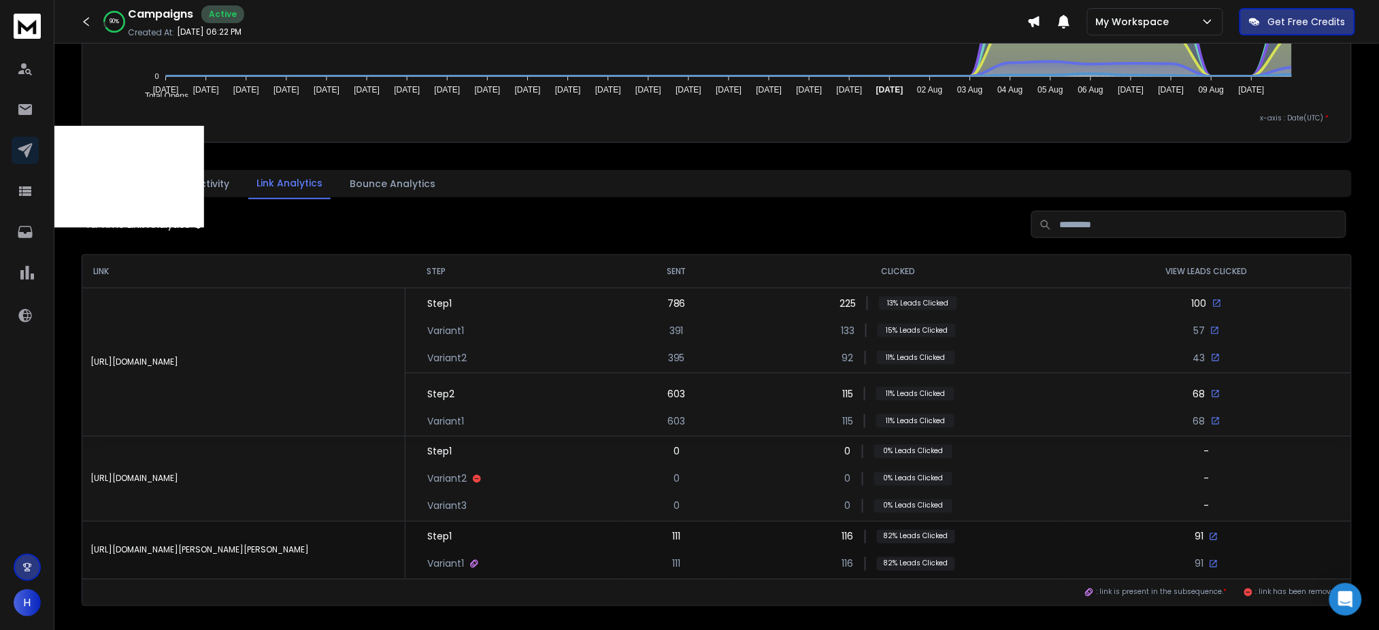
click at [1214, 533] on icon at bounding box center [1213, 536] width 7 height 7
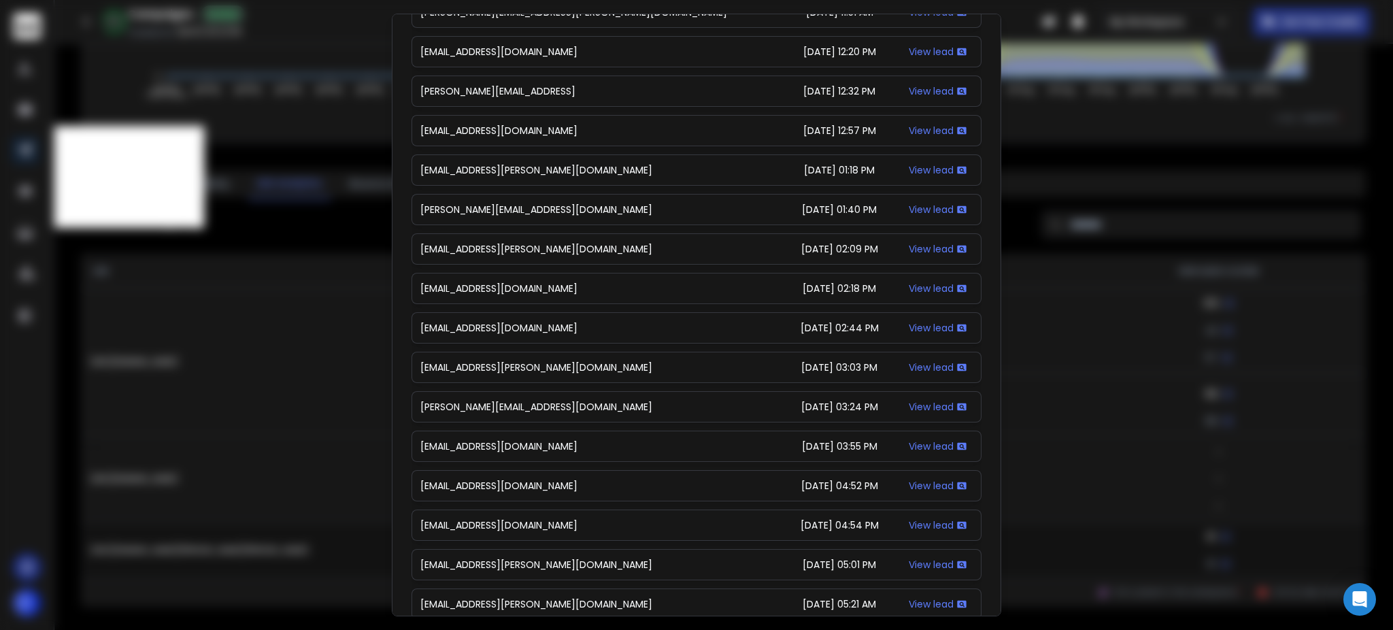
scroll to position [3141, 0]
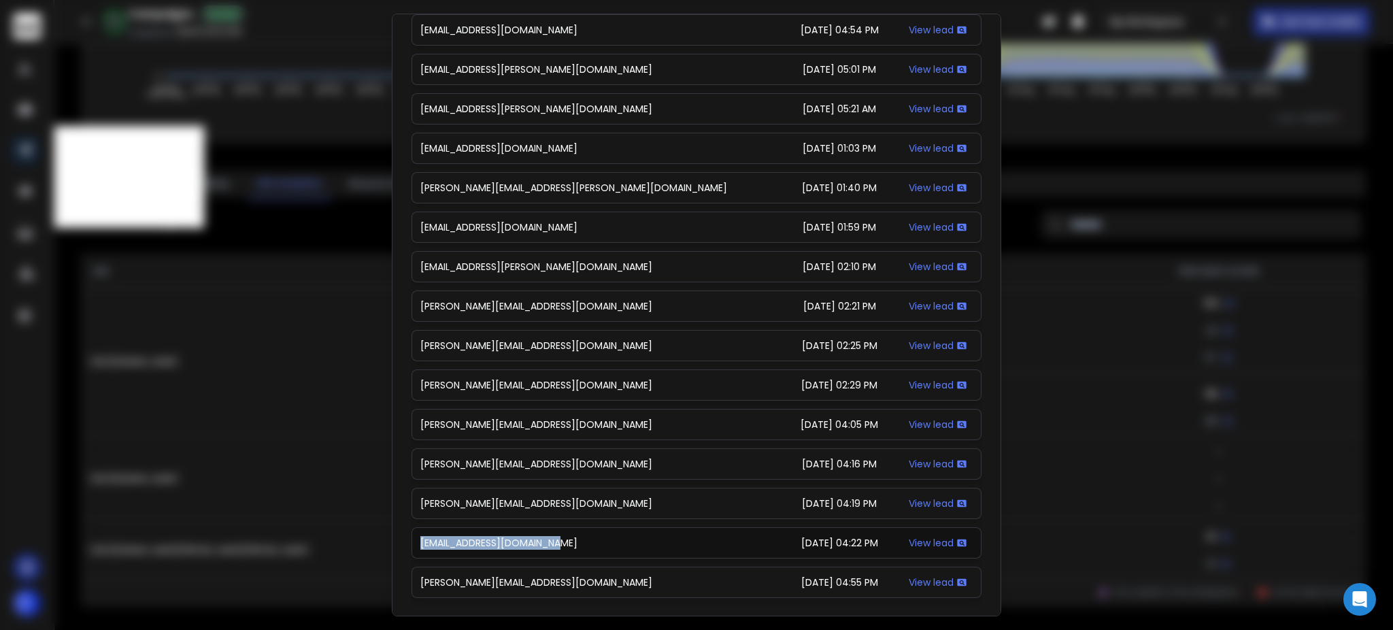
drag, startPoint x: 581, startPoint y: 531, endPoint x: 416, endPoint y: 530, distance: 164.7
click at [416, 530] on td "[EMAIL_ADDRESS][DOMAIN_NAME]" at bounding box center [599, 542] width 374 height 31
click at [923, 536] on div "View lead" at bounding box center [938, 543] width 70 height 14
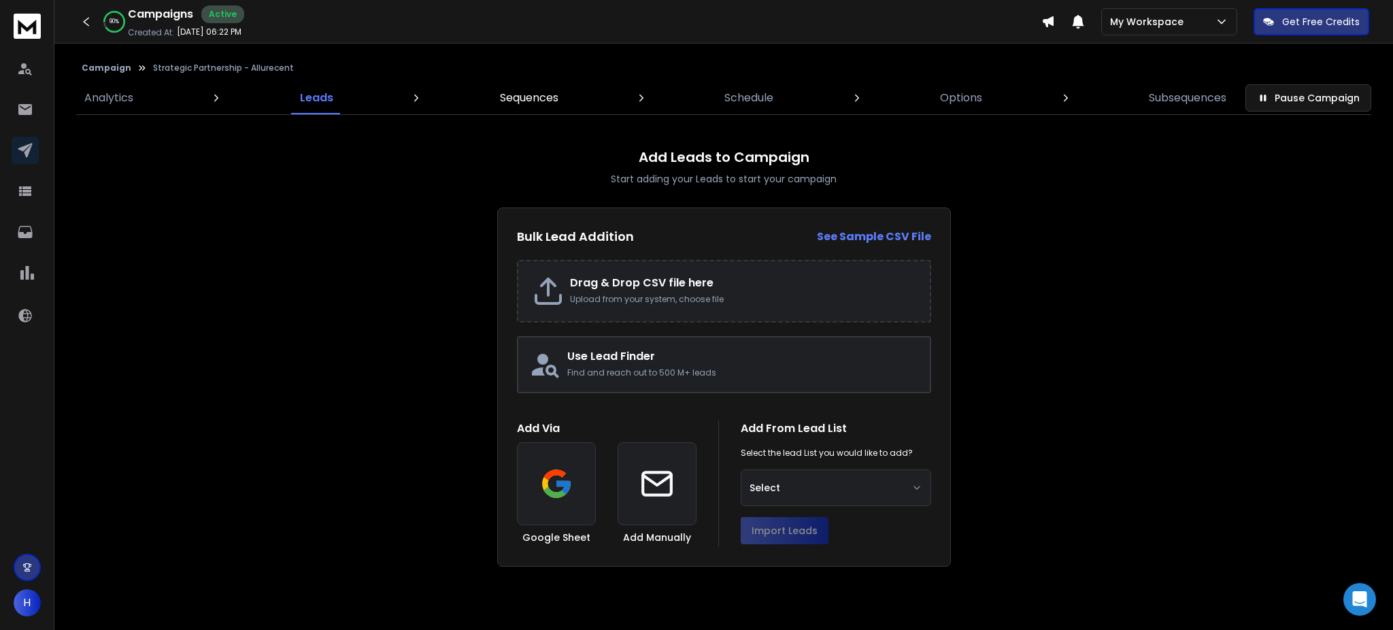
click at [529, 92] on p "Sequences" at bounding box center [529, 98] width 59 height 16
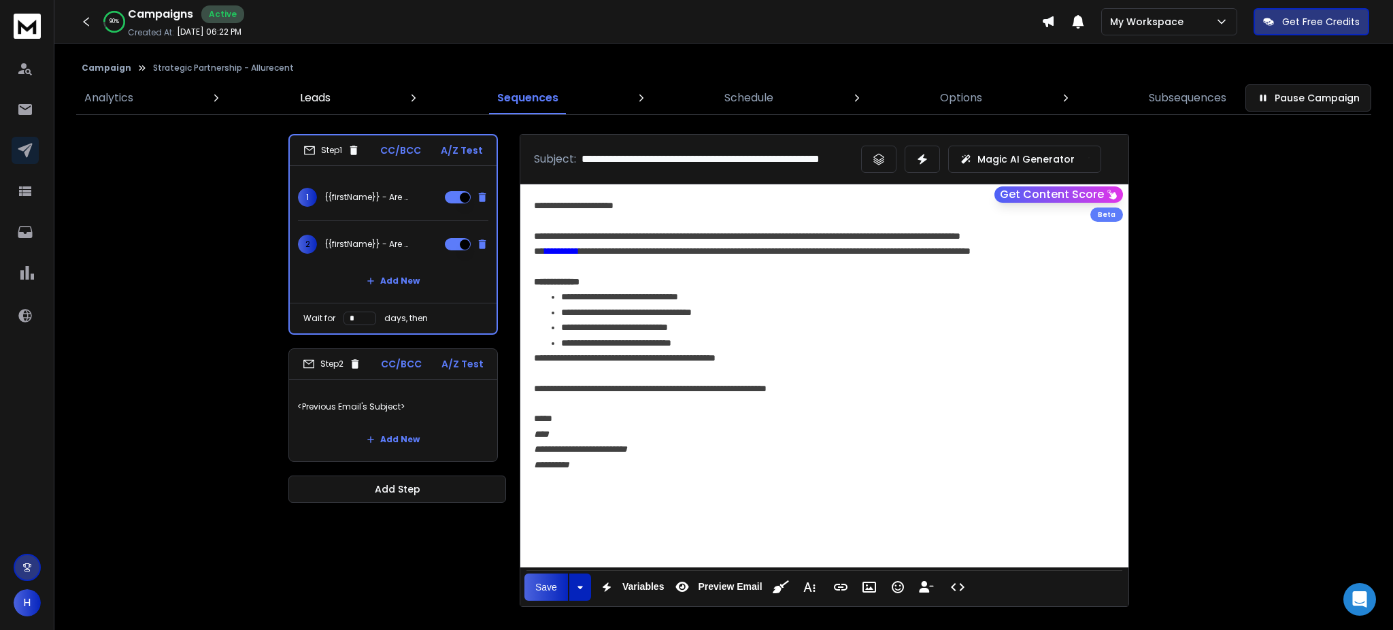
click at [301, 101] on p "Leads" at bounding box center [315, 98] width 31 height 16
